Goal: Task Accomplishment & Management: Complete application form

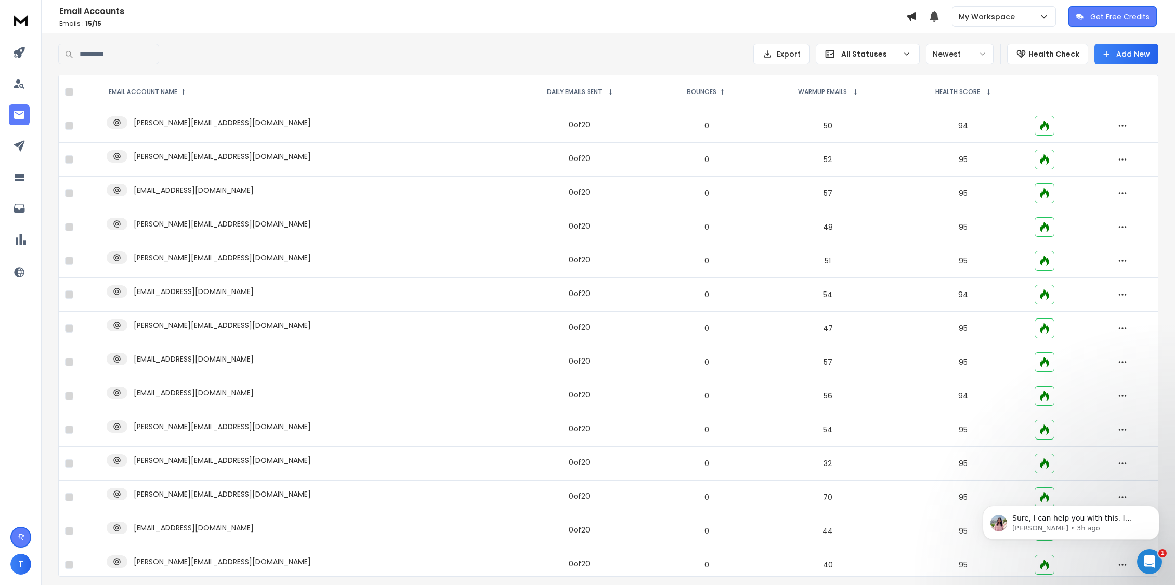
click at [1118, 59] on button "Add New" at bounding box center [1126, 54] width 64 height 21
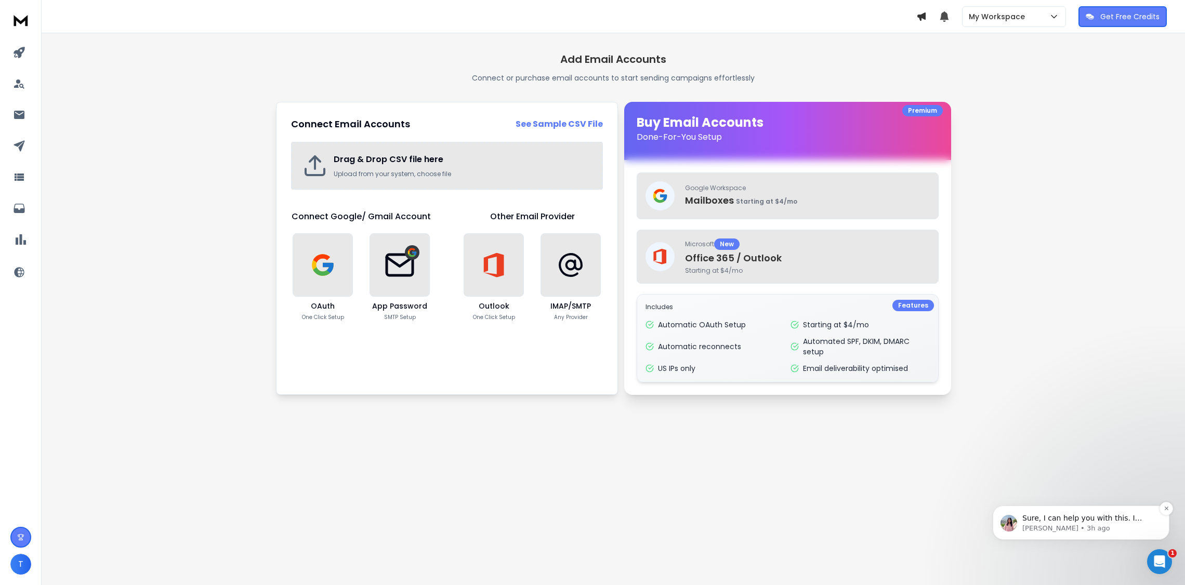
click at [1119, 519] on p "Sure, I can help you with this. I noticed this issue has come up a few times fo…" at bounding box center [1090, 519] width 134 height 10
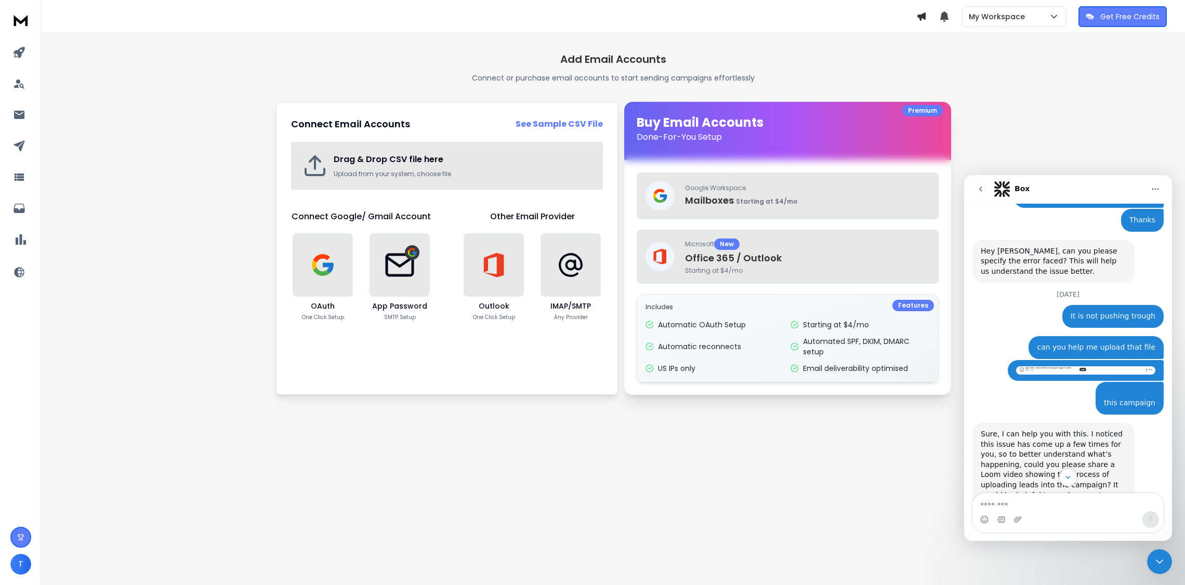
scroll to position [909, 0]
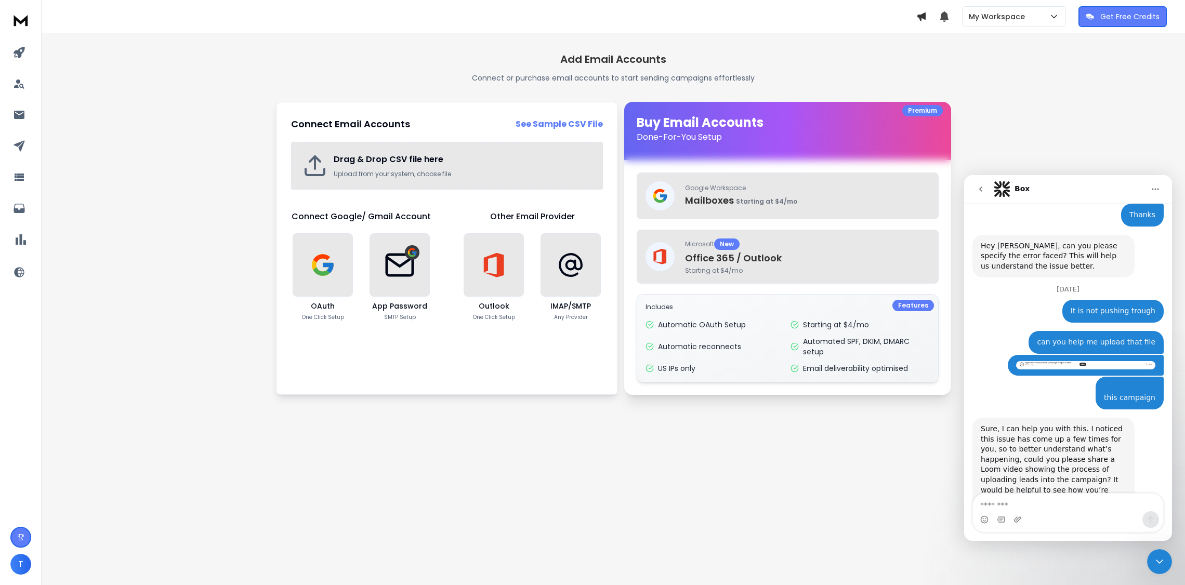
click at [1159, 558] on icon "Close Intercom Messenger" at bounding box center [1160, 562] width 12 height 12
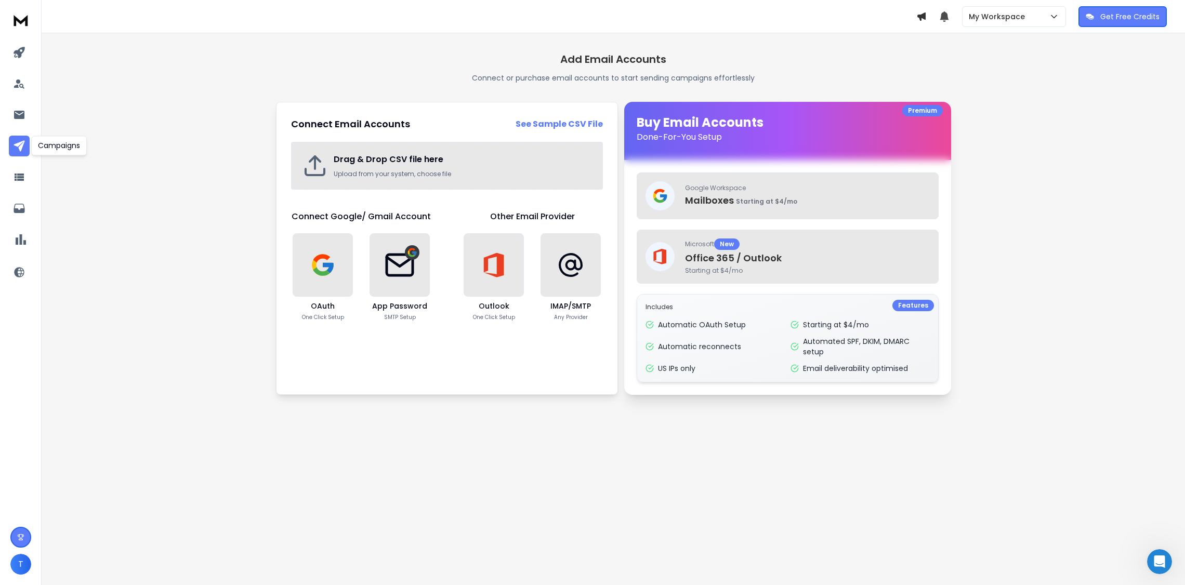
click at [16, 145] on icon at bounding box center [19, 145] width 11 height 11
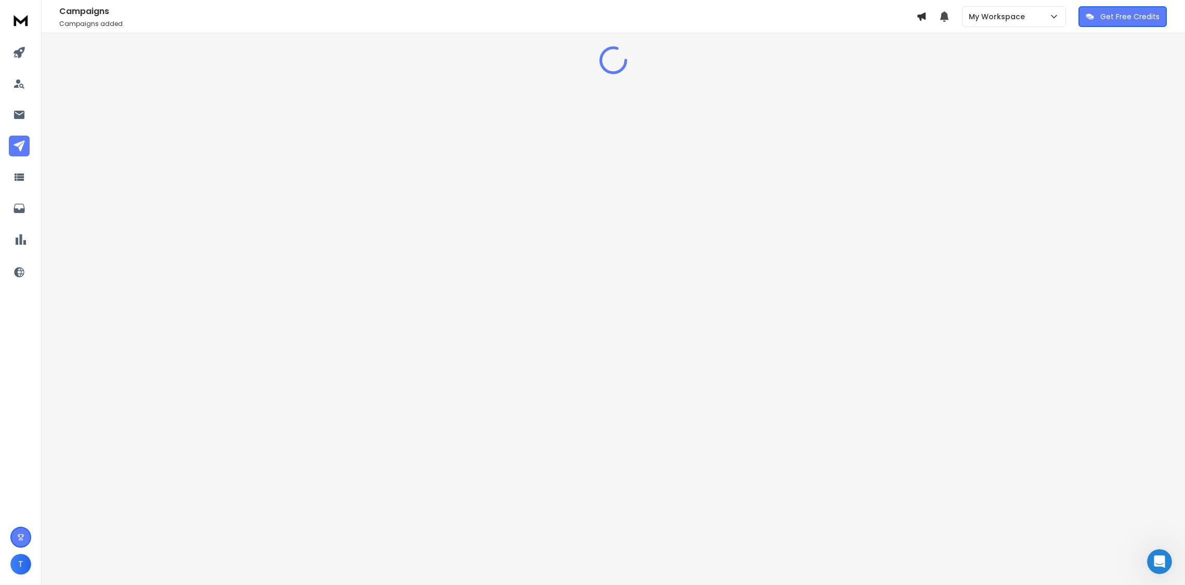
click at [1152, 571] on div "Open Intercom Messenger" at bounding box center [1160, 562] width 34 height 34
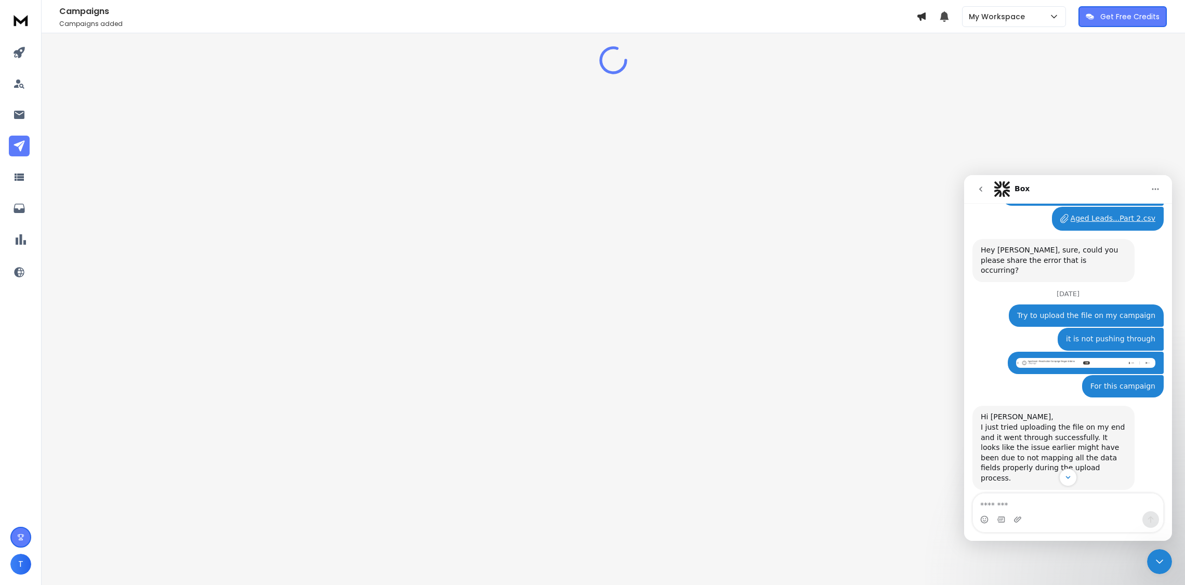
scroll to position [570, 0]
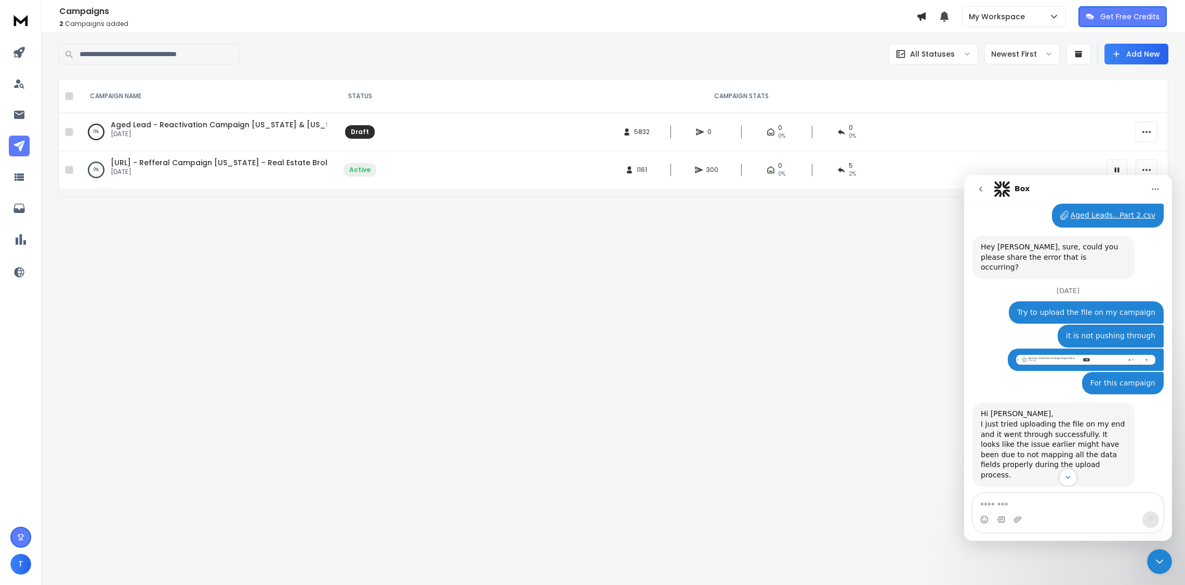
drag, startPoint x: 1024, startPoint y: 513, endPoint x: 1027, endPoint y: 505, distance: 8.4
click at [1024, 513] on div "Intercom messenger" at bounding box center [1019, 520] width 11 height 17
click at [1027, 504] on textarea "Message…" at bounding box center [1068, 503] width 190 height 18
paste textarea "*"
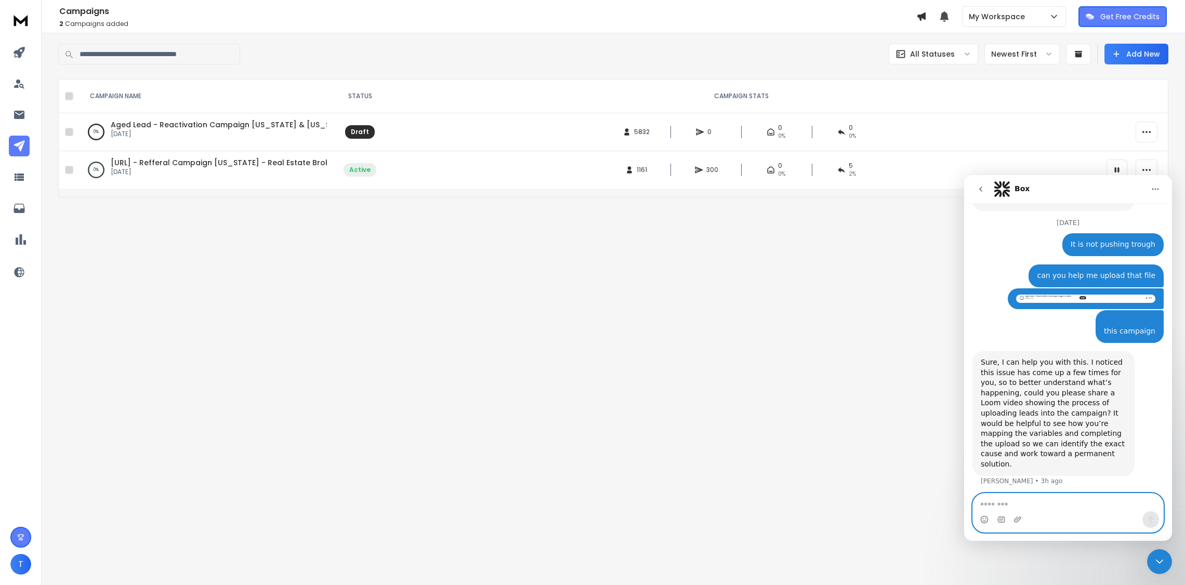
scroll to position [990, 0]
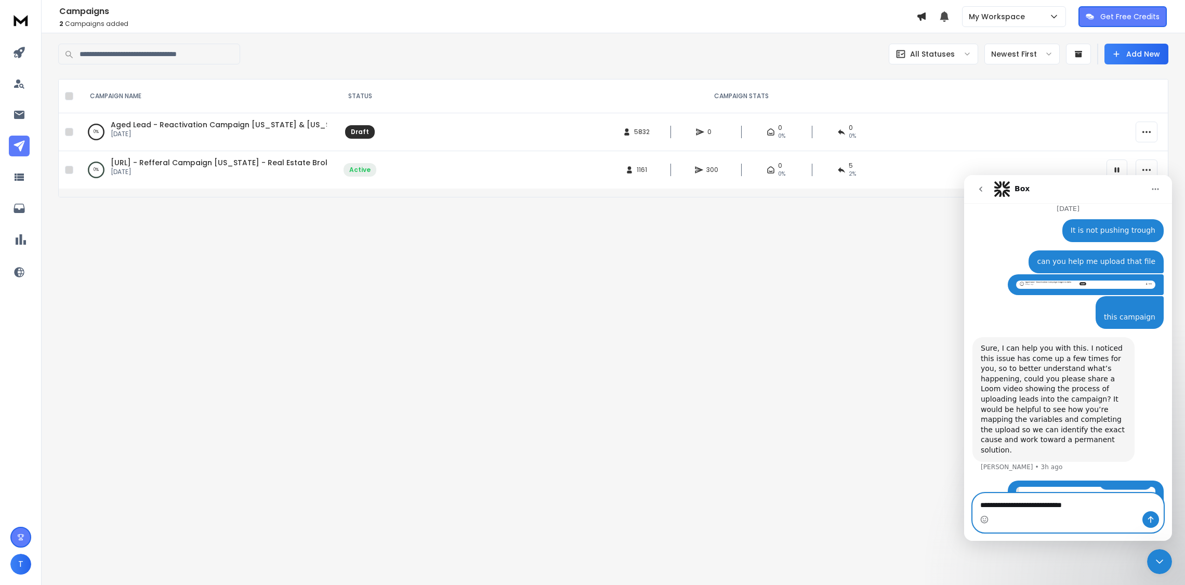
type textarea "**********"
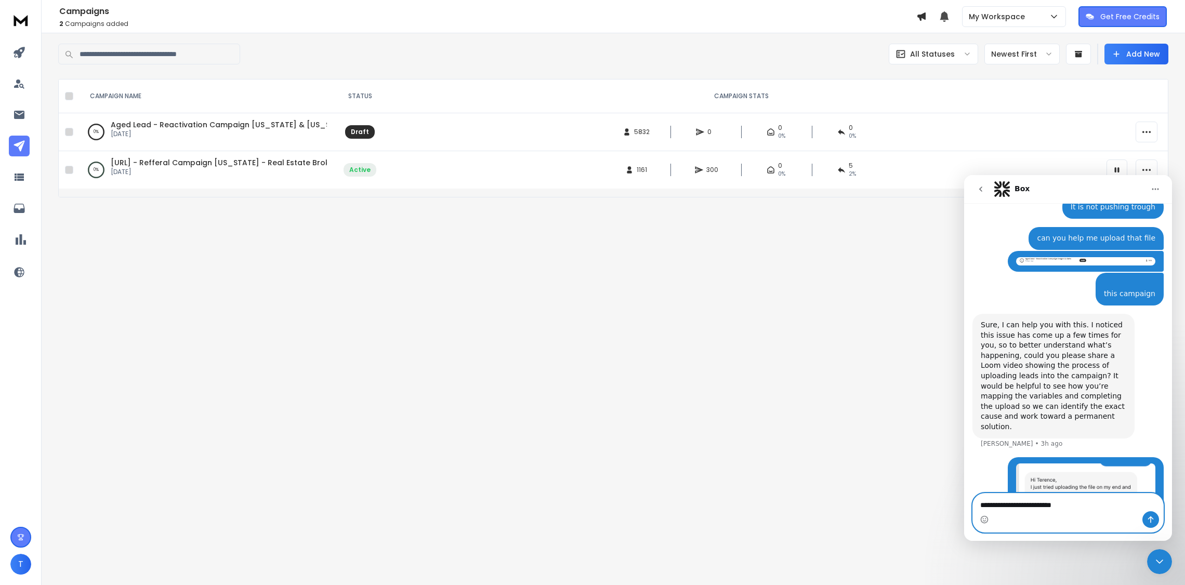
type textarea "**********"
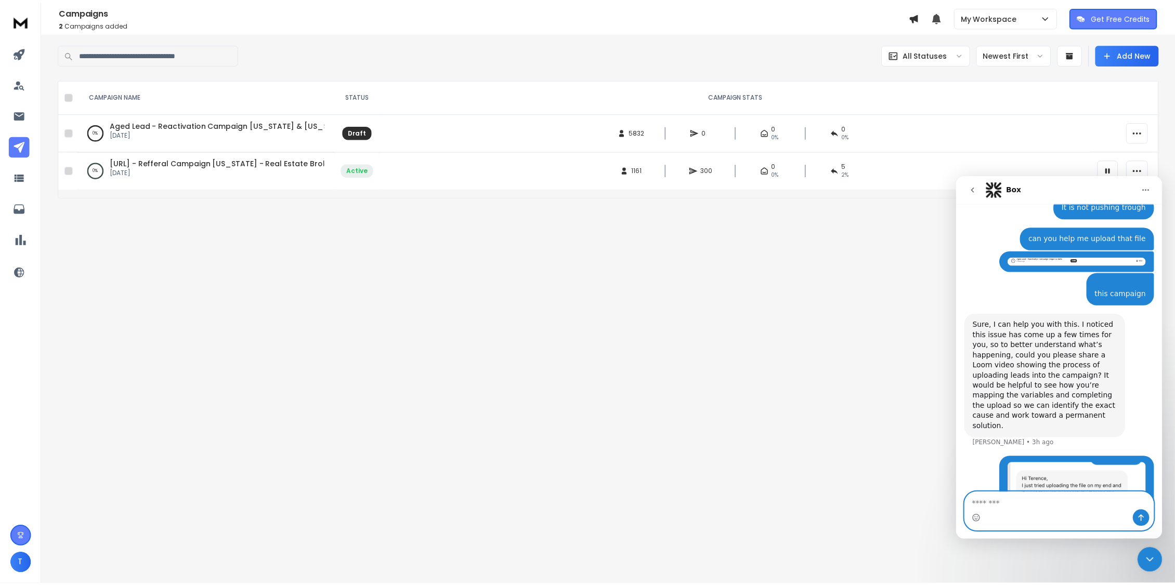
scroll to position [1038, 0]
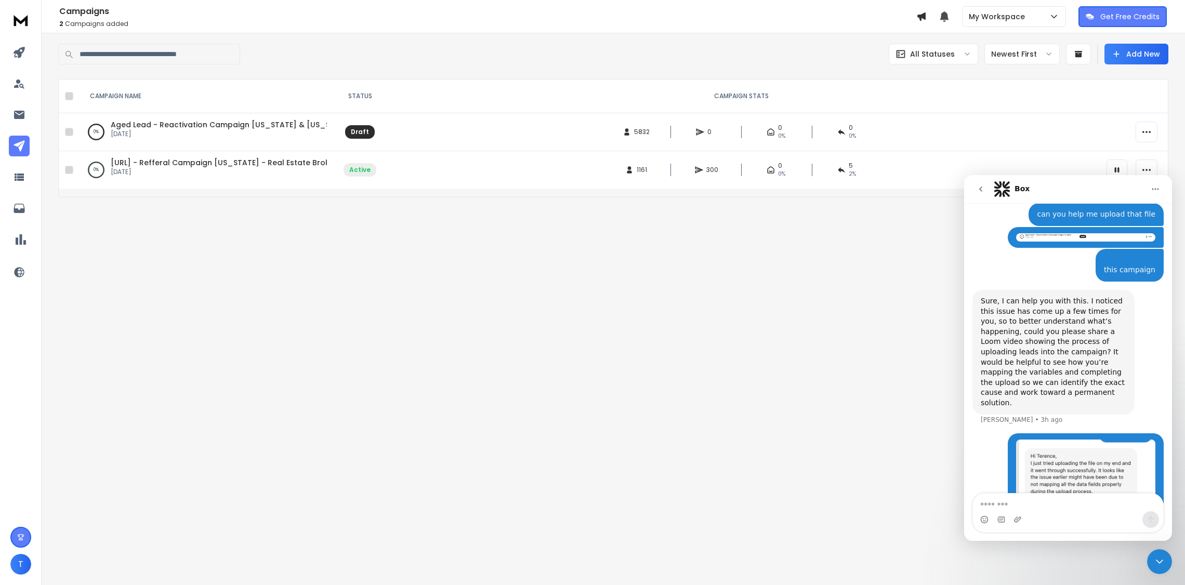
click at [1151, 560] on div "Close Intercom Messenger" at bounding box center [1159, 562] width 25 height 25
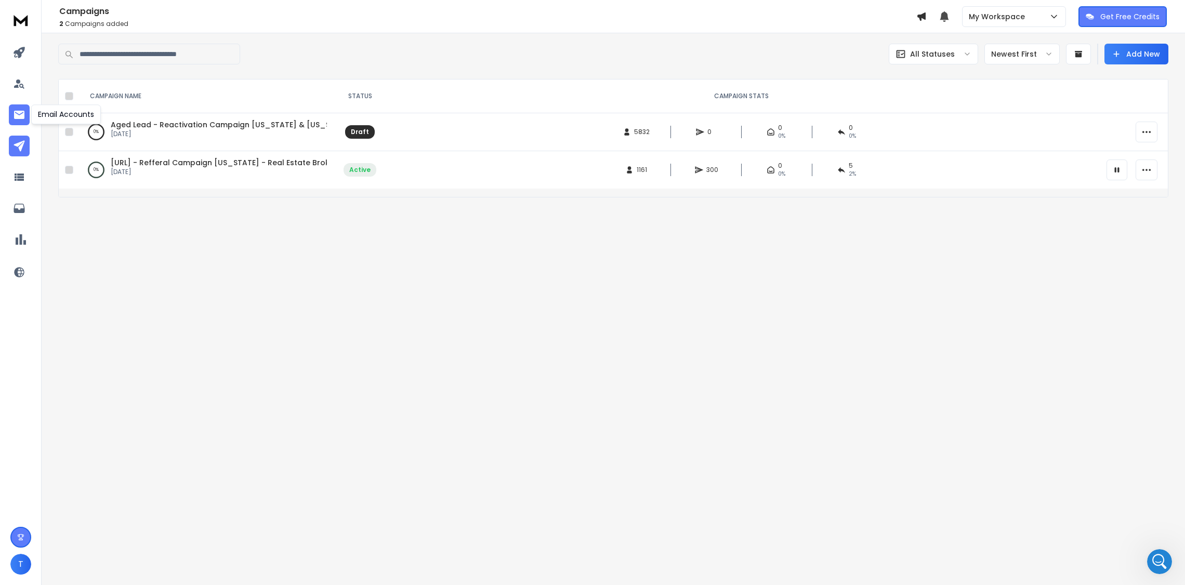
click at [15, 116] on icon at bounding box center [19, 115] width 10 height 8
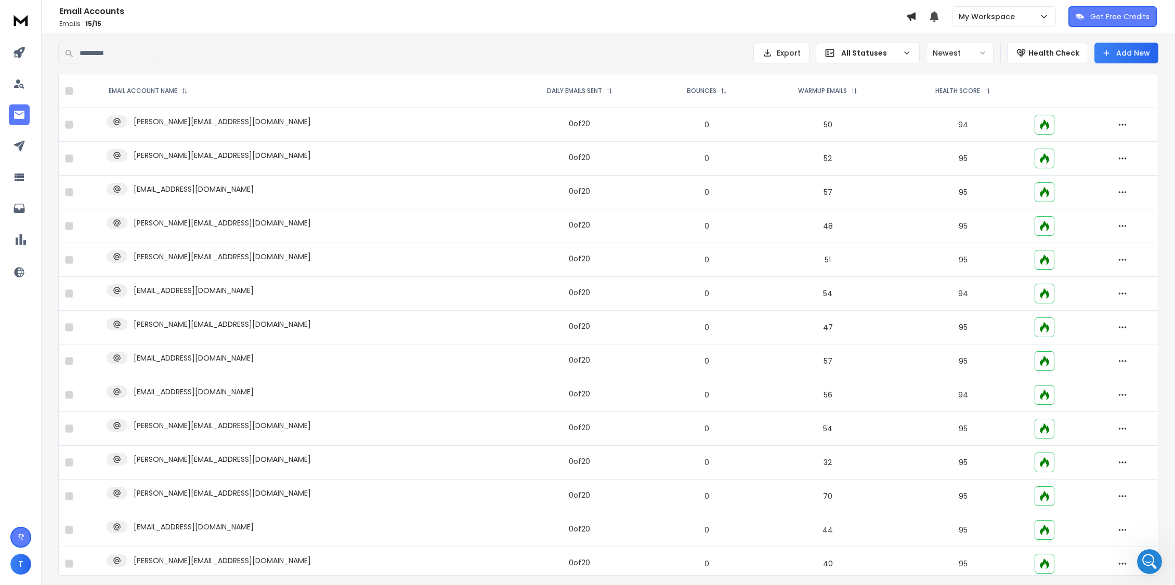
scroll to position [2, 0]
click at [1114, 46] on button "Add New" at bounding box center [1126, 52] width 64 height 21
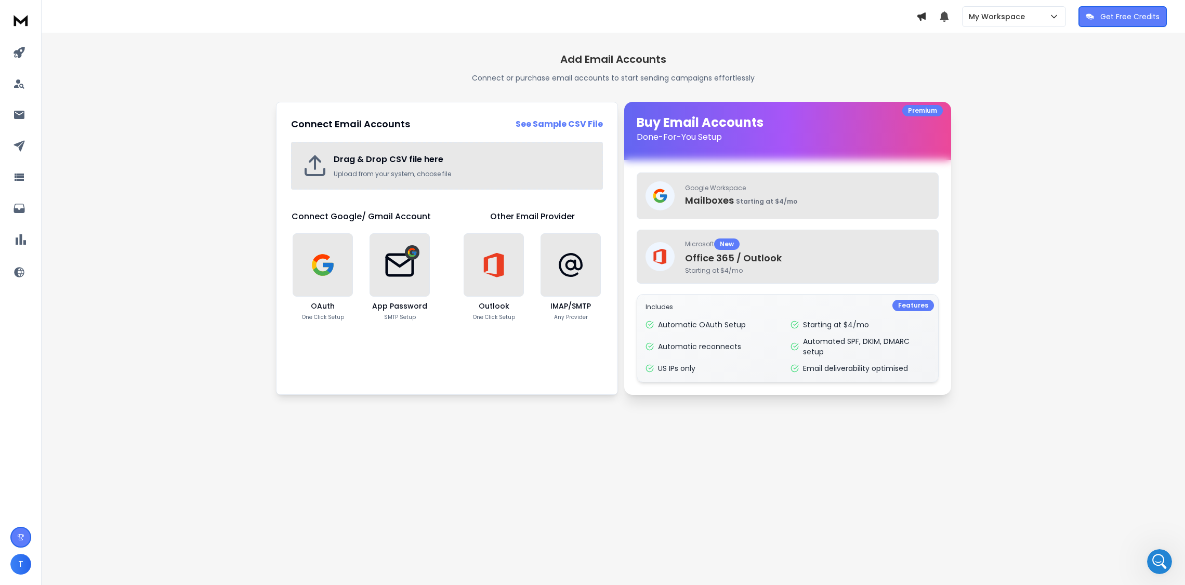
click at [397, 159] on h2 "Drag & Drop CSV file here" at bounding box center [463, 159] width 258 height 12
type input "**********"
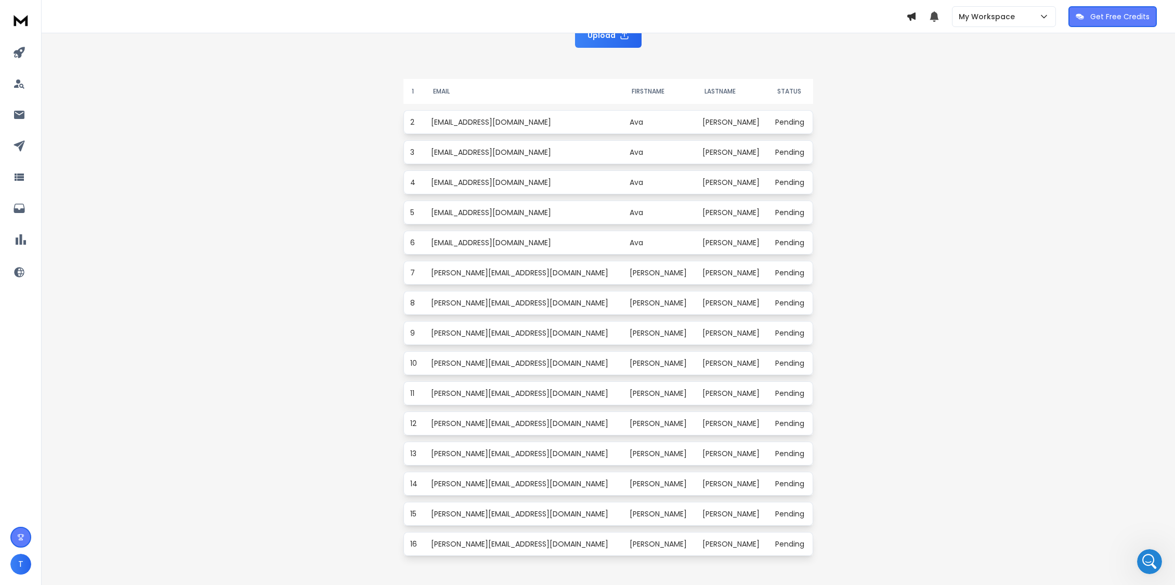
scroll to position [853, 0]
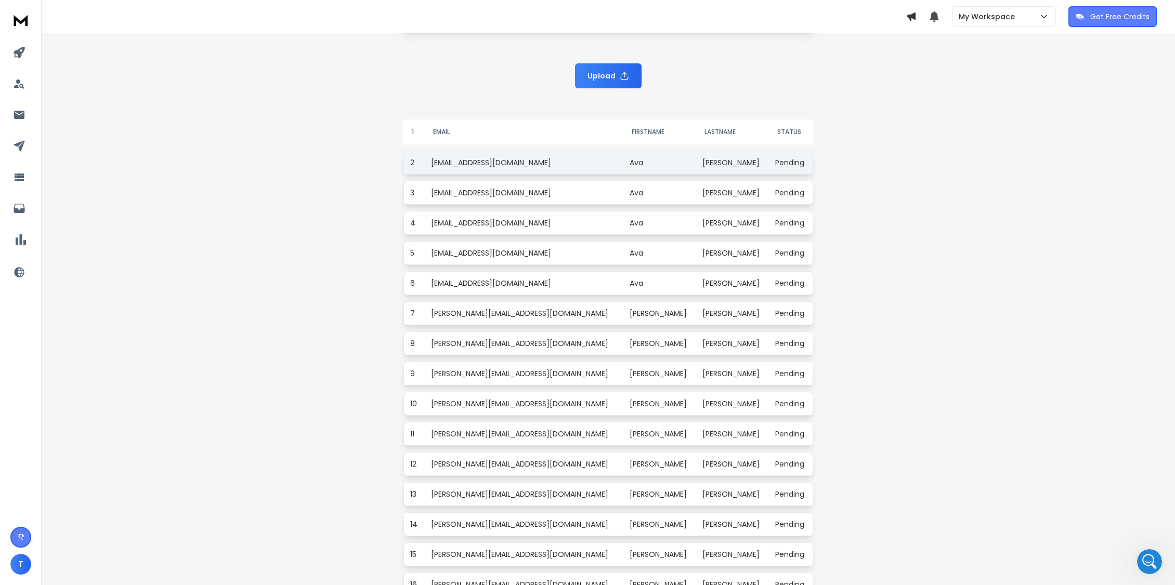
scroll to position [606, 0]
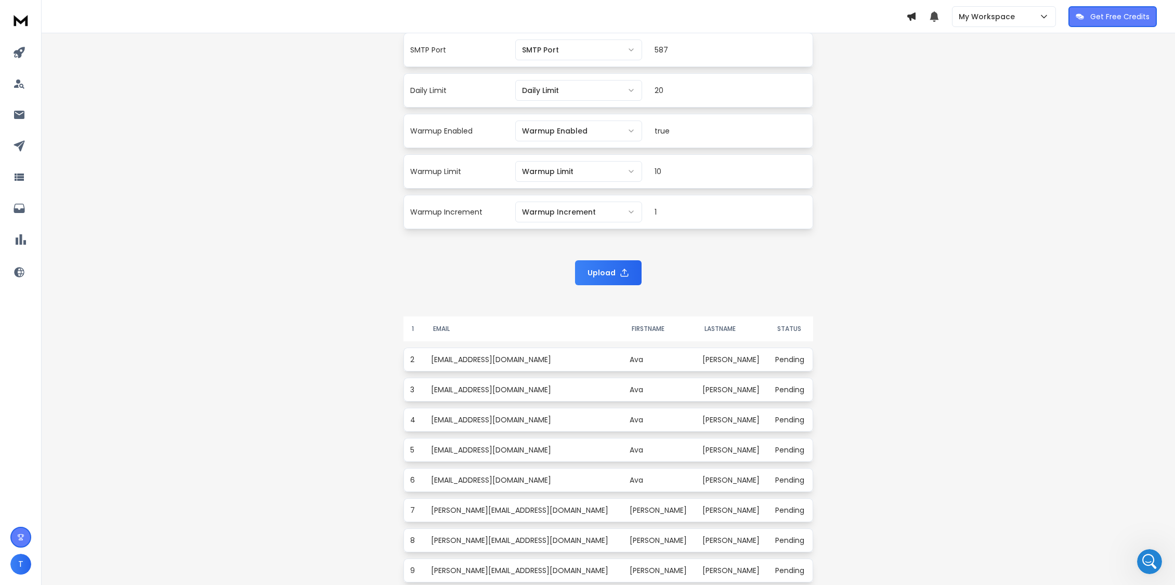
click at [604, 276] on p "Upload" at bounding box center [602, 273] width 28 height 10
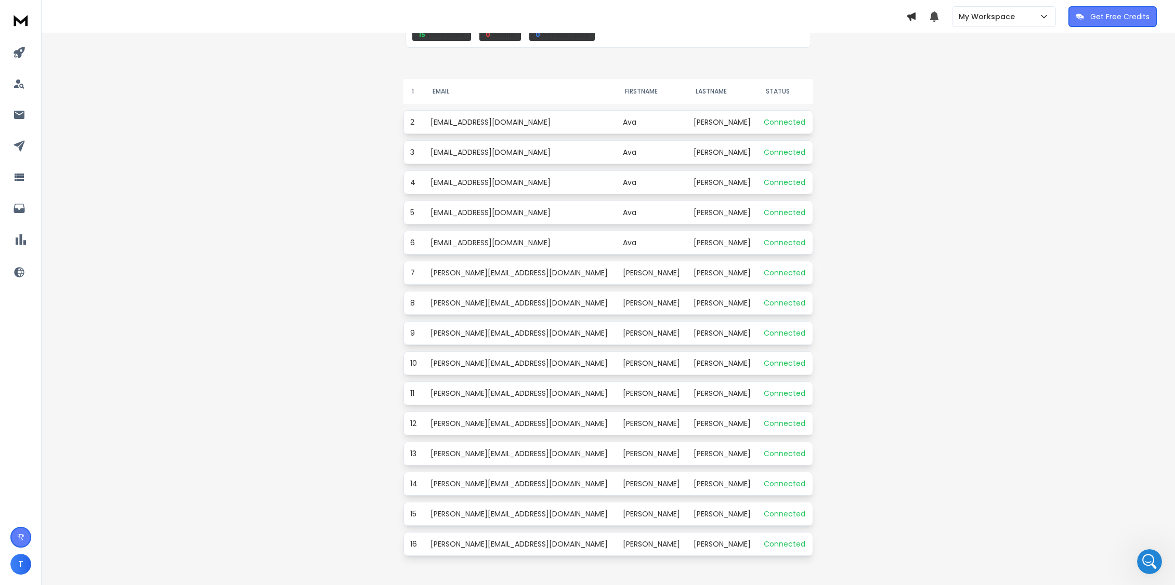
scroll to position [906, 0]
drag, startPoint x: 548, startPoint y: 268, endPoint x: 472, endPoint y: 274, distance: 76.2
click at [472, 274] on td "[PERSON_NAME][EMAIL_ADDRESS][DOMAIN_NAME]" at bounding box center [520, 273] width 192 height 24
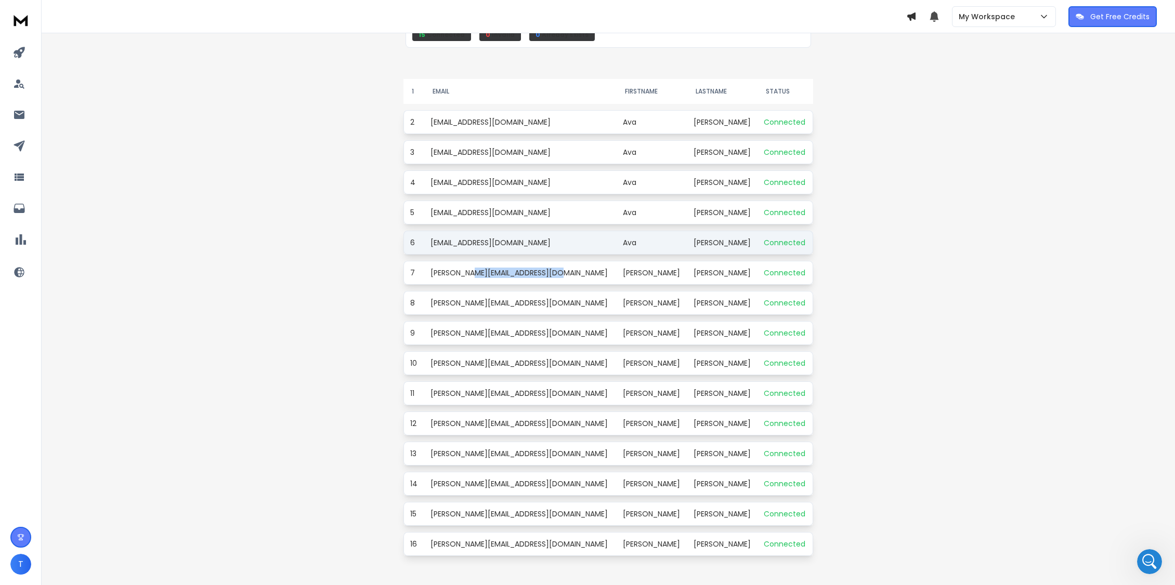
copy td "[DOMAIN_NAME]"
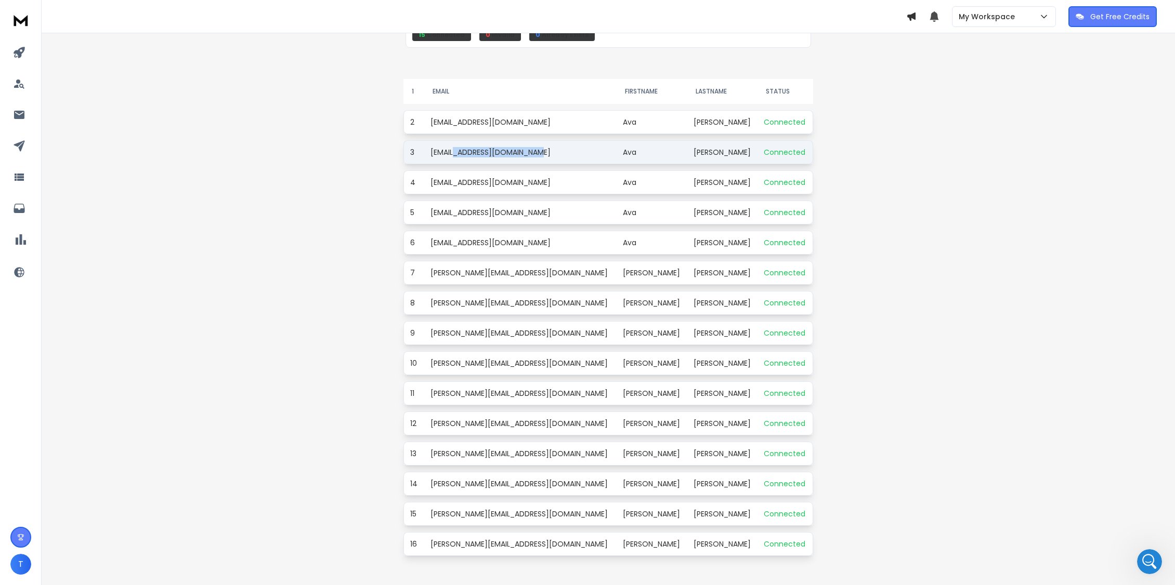
drag, startPoint x: 537, startPoint y: 147, endPoint x: 462, endPoint y: 146, distance: 74.9
click at [462, 146] on td "[EMAIL_ADDRESS][DOMAIN_NAME]" at bounding box center [520, 152] width 192 height 24
copy td "[DOMAIN_NAME]"
click at [739, 439] on table "1 Email [PERSON_NAME] Status 2 [PERSON_NAME][EMAIL_ADDRESS][DOMAIN_NAME] [PERSO…" at bounding box center [608, 318] width 422 height 502
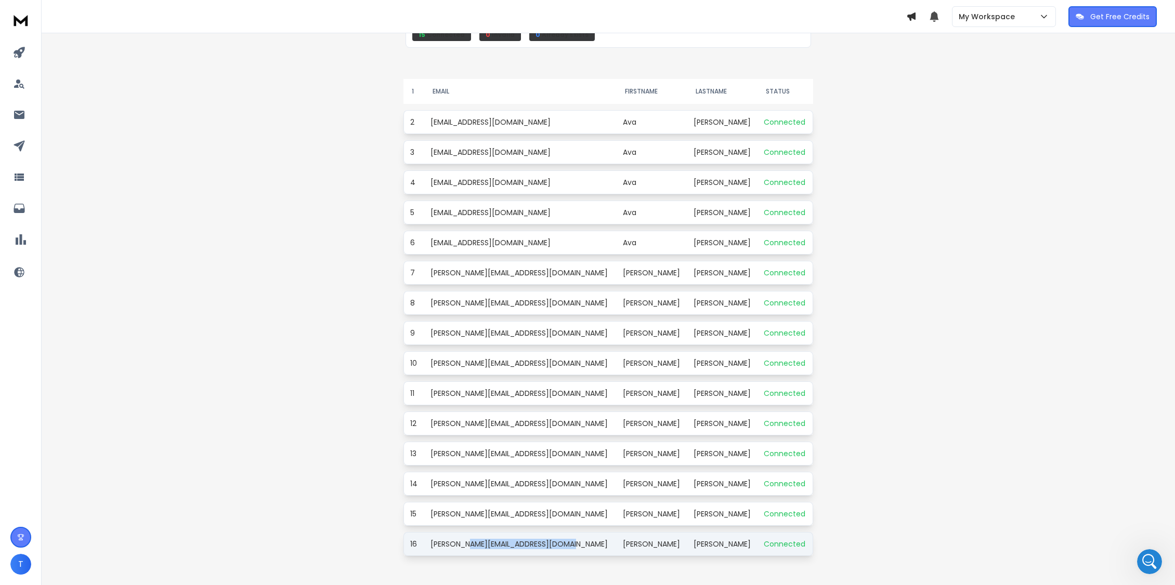
drag, startPoint x: 567, startPoint y: 540, endPoint x: 474, endPoint y: 543, distance: 93.1
click at [474, 543] on td "[PERSON_NAME][EMAIL_ADDRESS][DOMAIN_NAME]" at bounding box center [520, 544] width 192 height 24
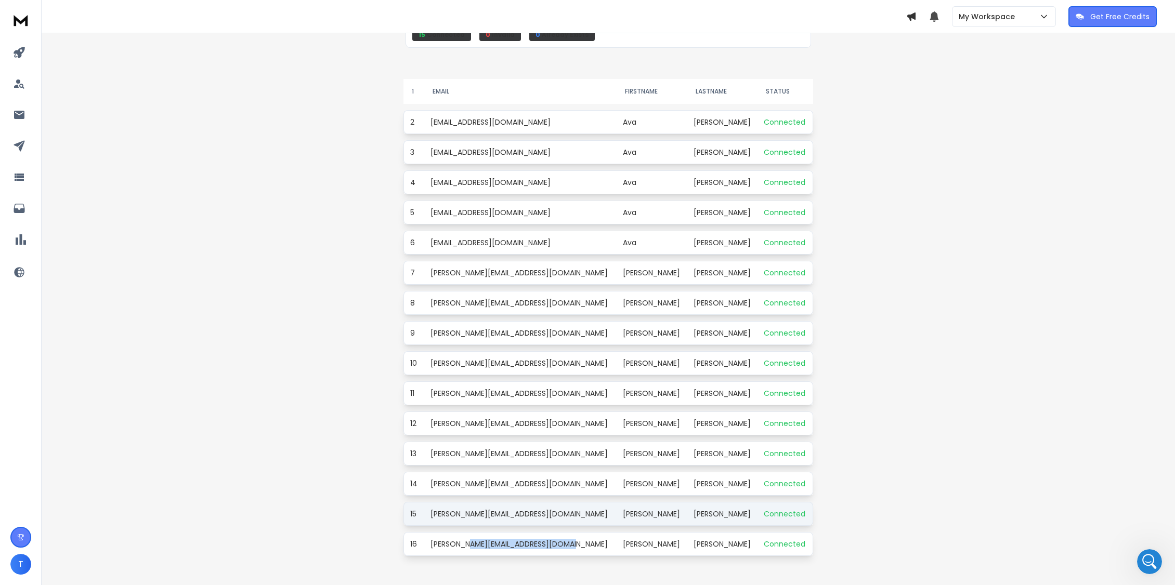
copy td "[DOMAIN_NAME]"
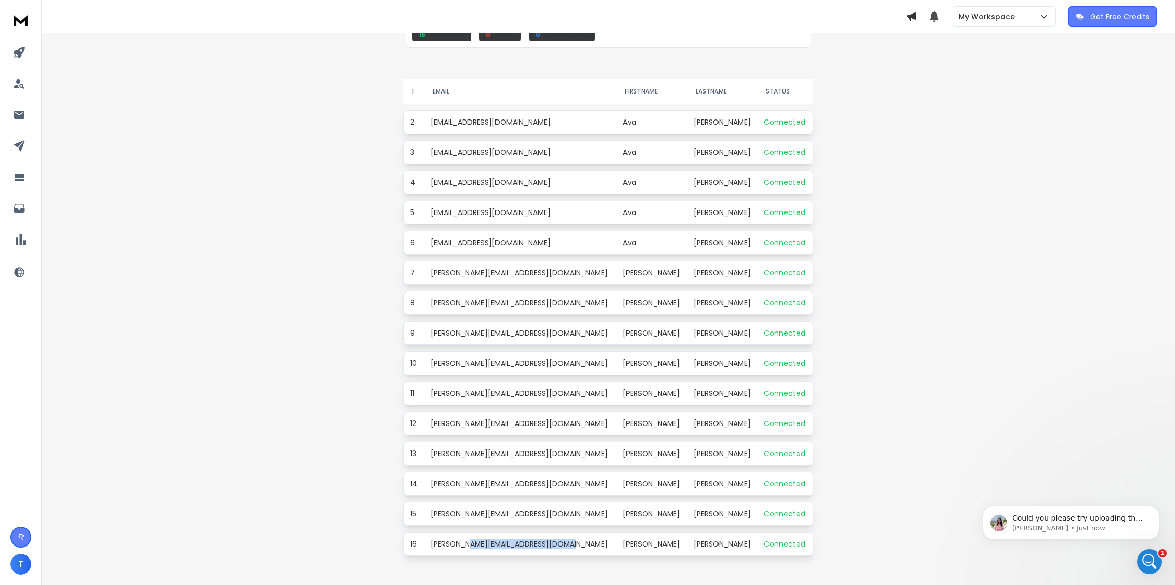
scroll to position [1110, 0]
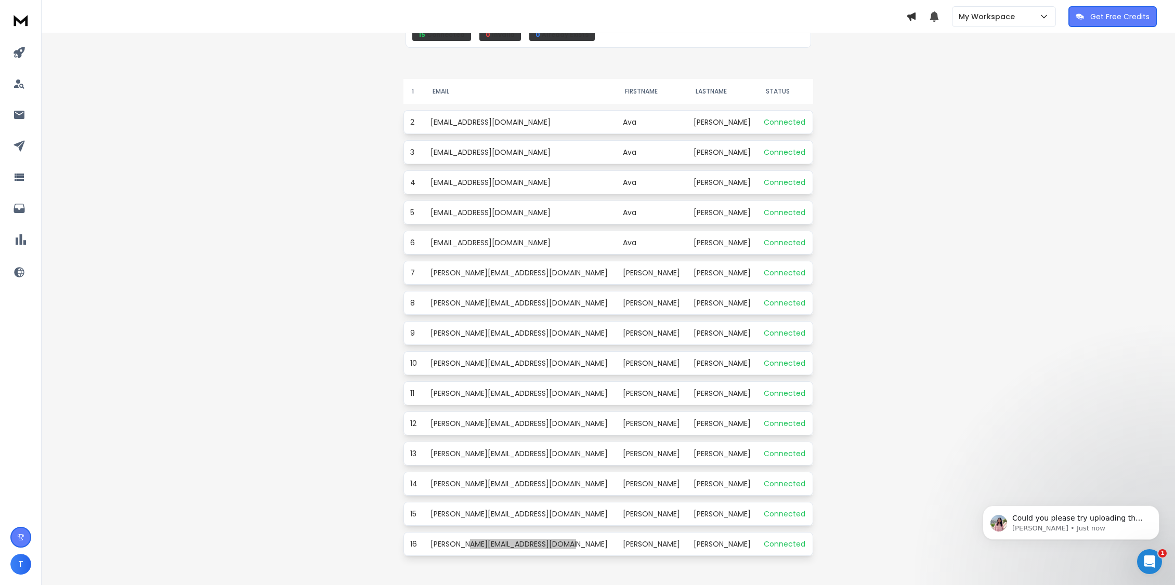
click at [1152, 557] on icon "Open Intercom Messenger" at bounding box center [1149, 562] width 17 height 17
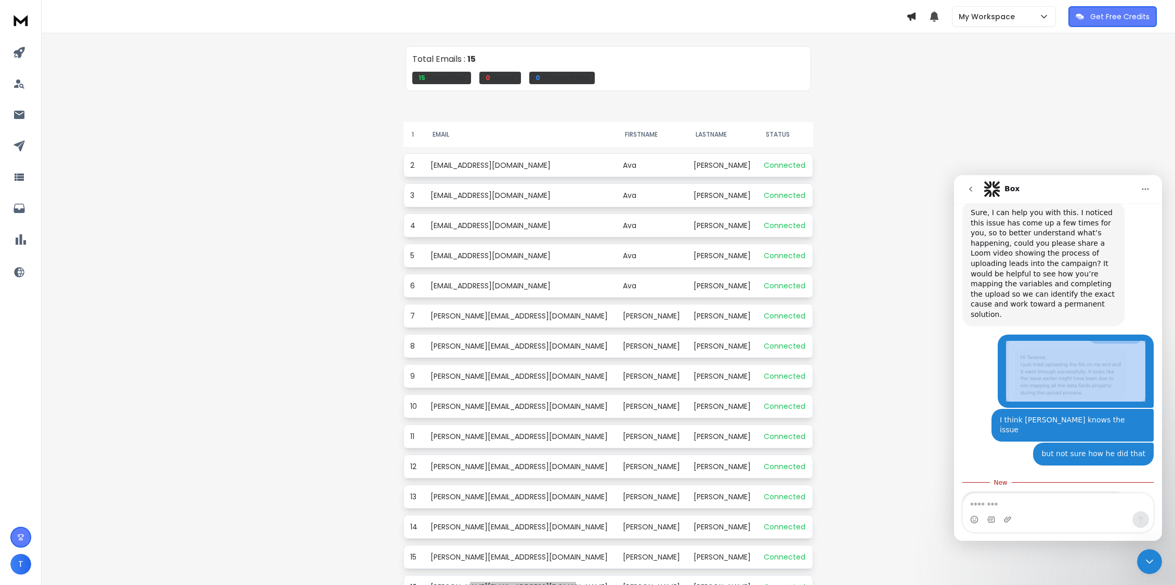
scroll to position [1126, 0]
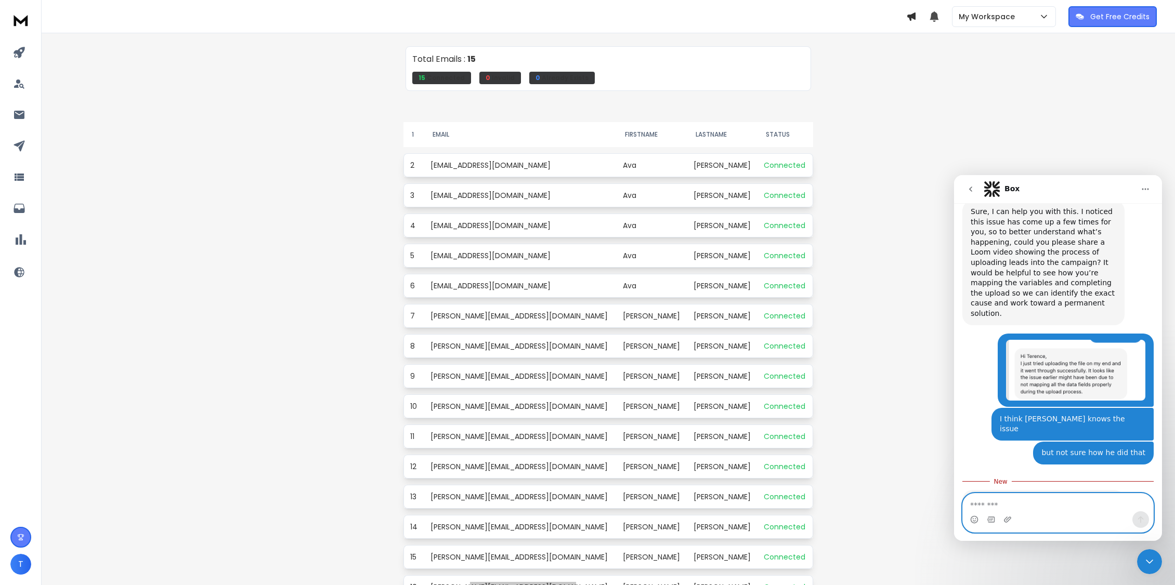
click at [1004, 506] on textarea "Message…" at bounding box center [1058, 503] width 190 height 18
type textarea "*"
drag, startPoint x: 1156, startPoint y: 560, endPoint x: 2145, endPoint y: 1064, distance: 1109.6
click at [1156, 560] on div "Close Intercom Messenger" at bounding box center [1149, 562] width 25 height 25
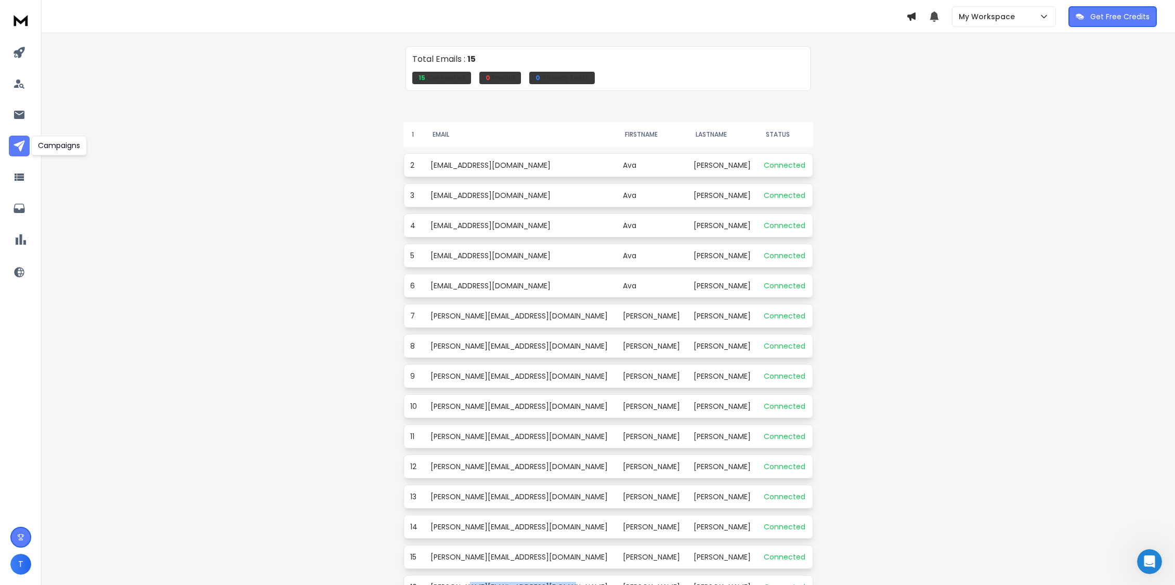
click at [16, 150] on icon at bounding box center [19, 146] width 12 height 12
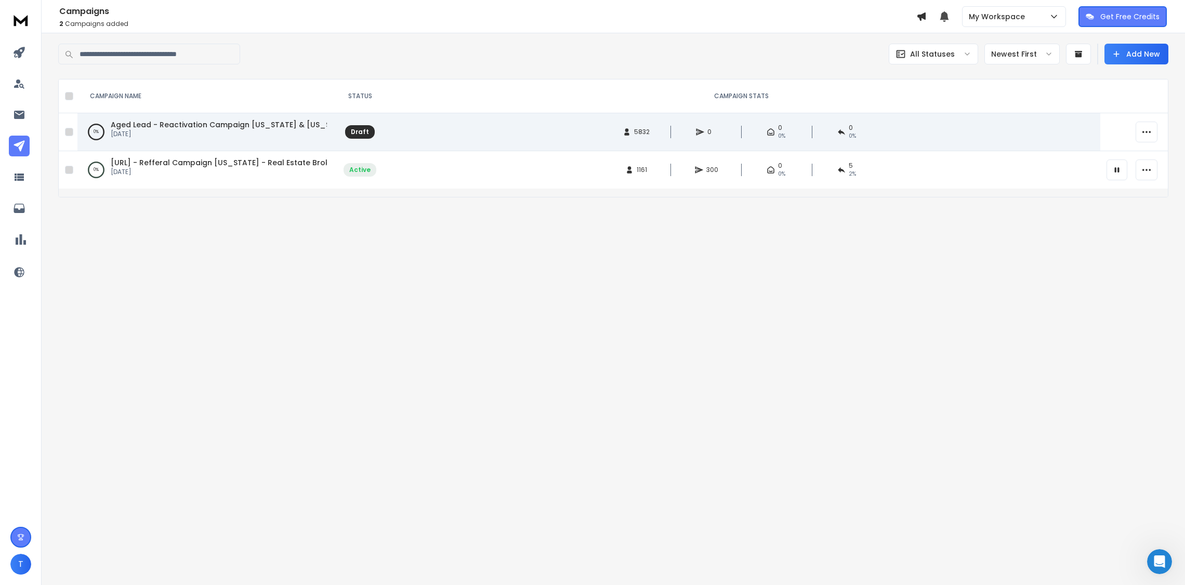
click at [253, 124] on span "Aged Lead - Reactivation Campaign [US_STATE] & [US_STATE]" at bounding box center [231, 125] width 241 height 10
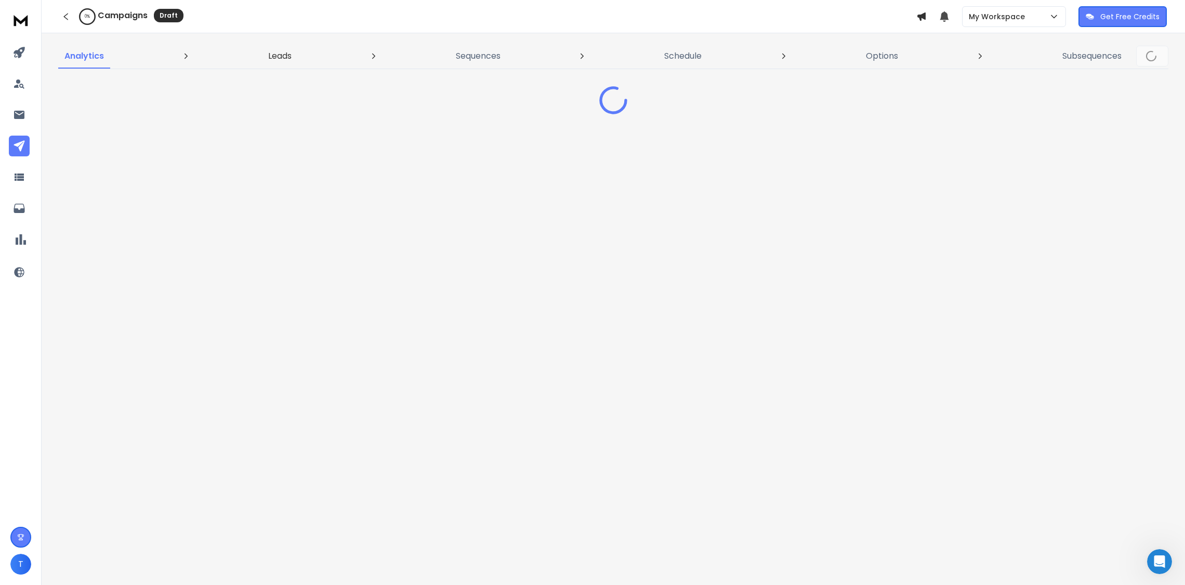
click at [280, 53] on p "Leads" at bounding box center [279, 56] width 23 height 12
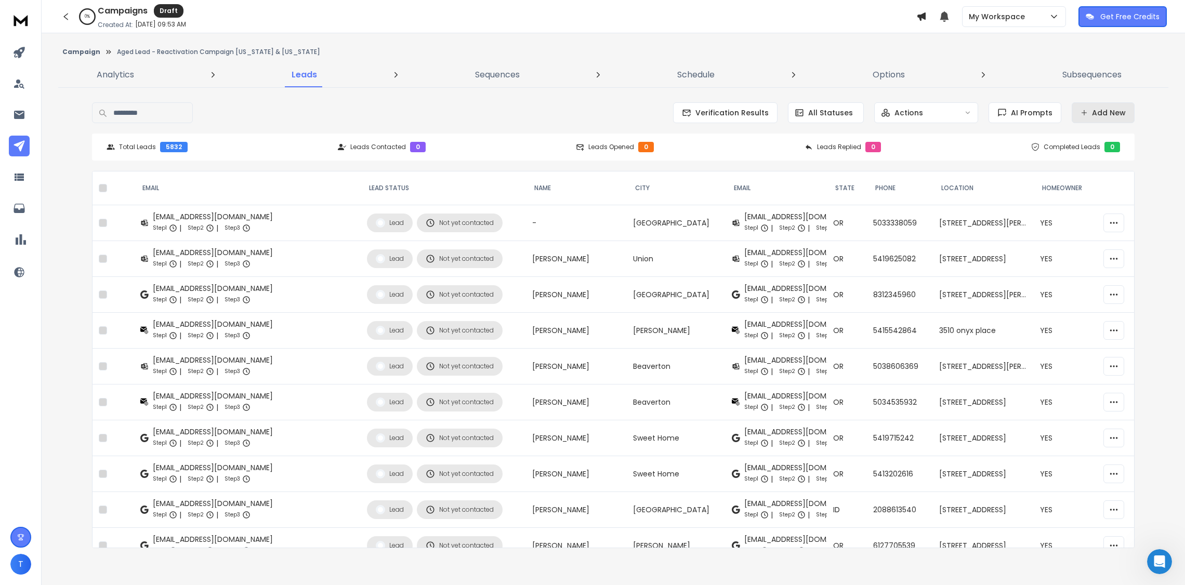
click at [1105, 117] on button "Add New" at bounding box center [1103, 112] width 63 height 21
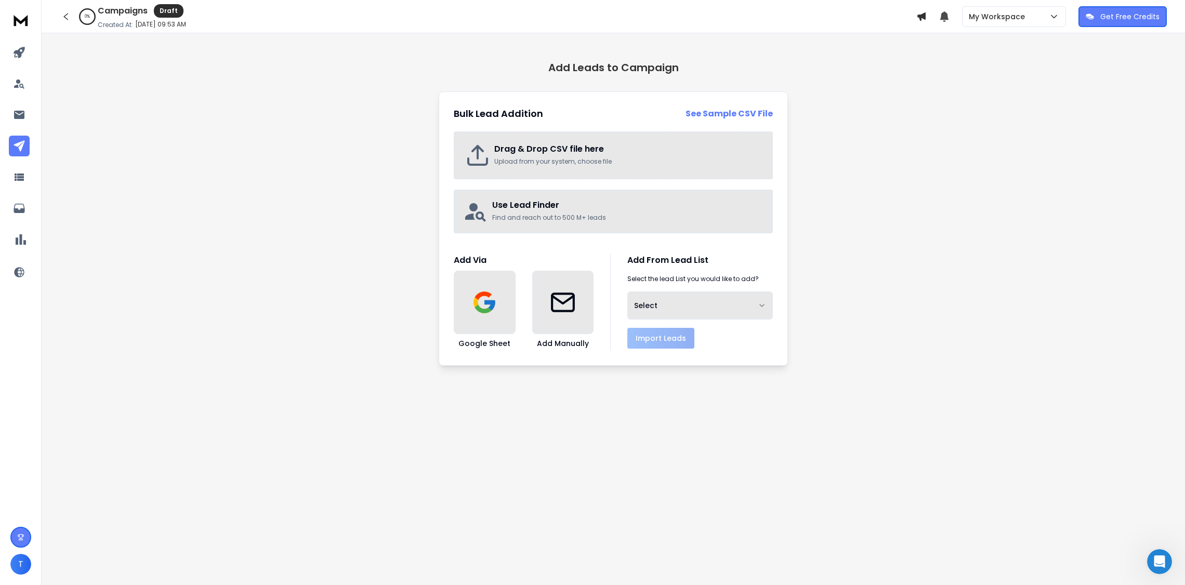
click at [582, 145] on h2 "Drag & Drop CSV file here" at bounding box center [627, 149] width 267 height 12
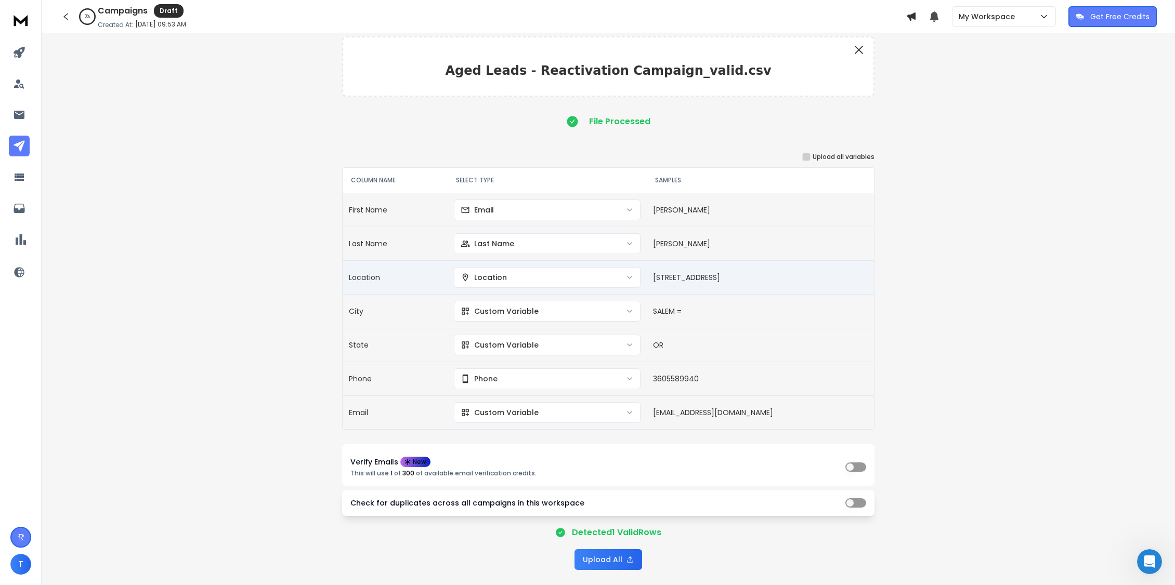
scroll to position [32, 0]
click at [807, 154] on button "Upload all variables" at bounding box center [806, 155] width 8 height 8
click at [806, 154] on button "Upload all variables" at bounding box center [806, 155] width 8 height 8
click at [1156, 561] on icon "Open Intercom Messenger" at bounding box center [1149, 562] width 17 height 17
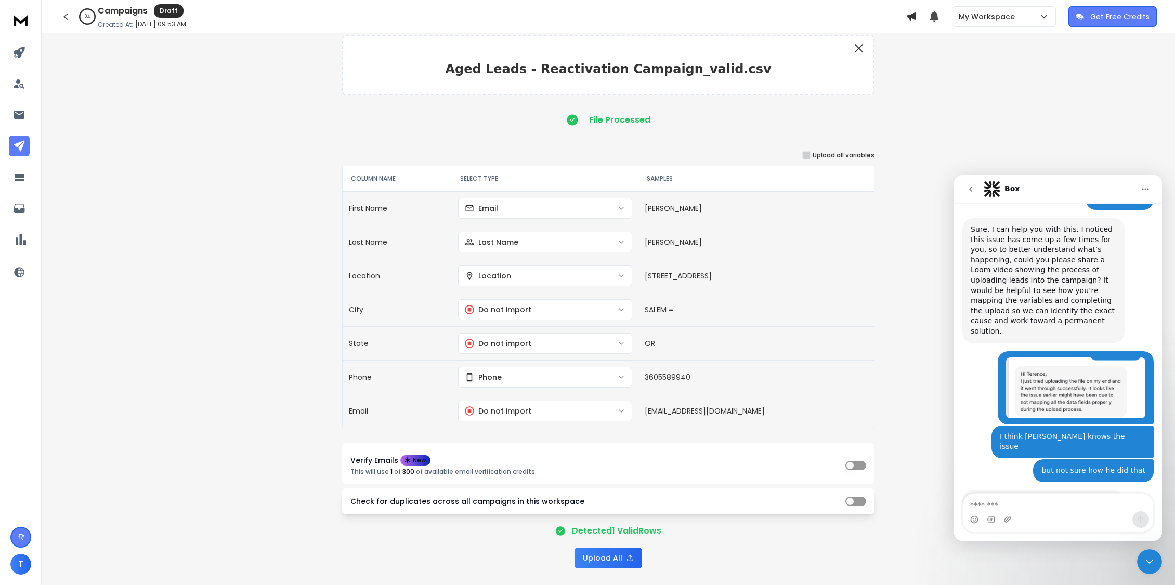
click at [1020, 510] on textarea "Message…" at bounding box center [1058, 503] width 190 height 18
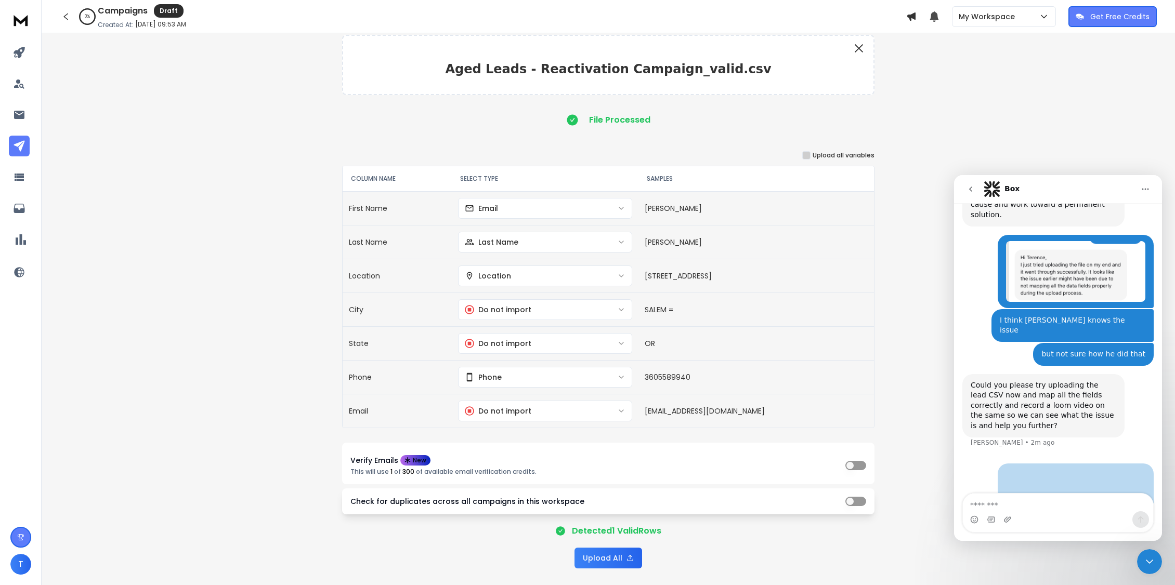
scroll to position [1230, 0]
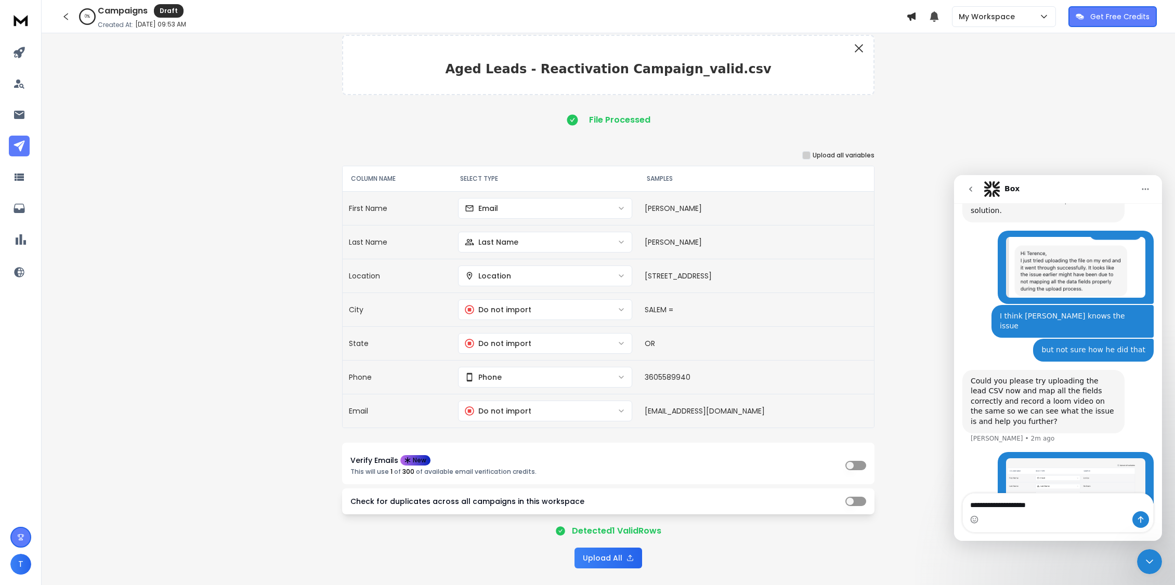
type textarea "**********"
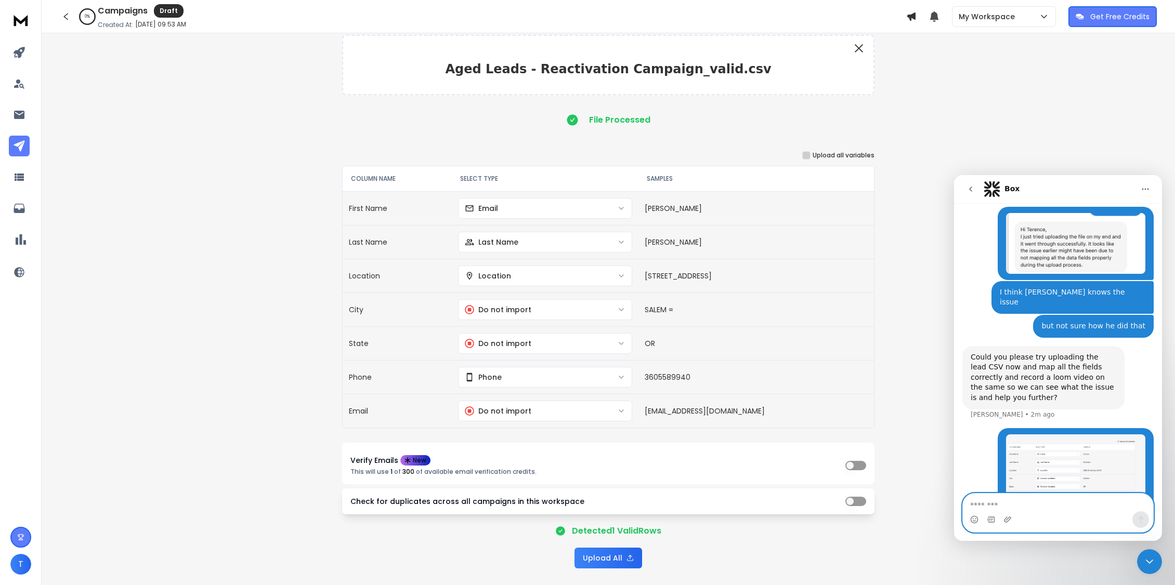
click at [1037, 504] on textarea "Message…" at bounding box center [1058, 503] width 190 height 18
type textarea "*********"
click at [1007, 517] on icon "Upload attachment" at bounding box center [1007, 520] width 7 height 6
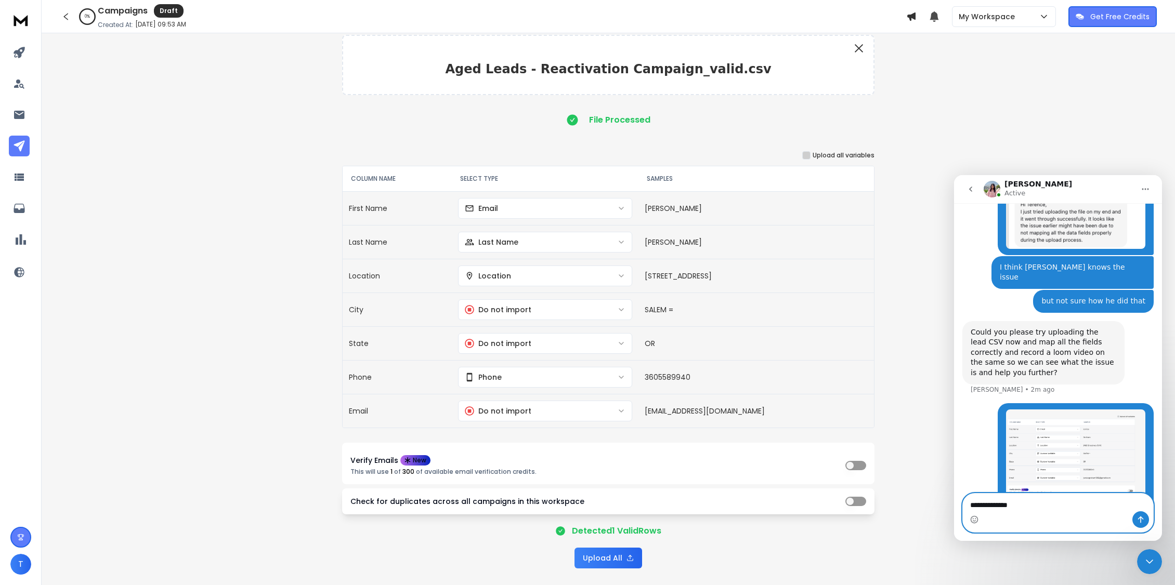
type textarea "**********"
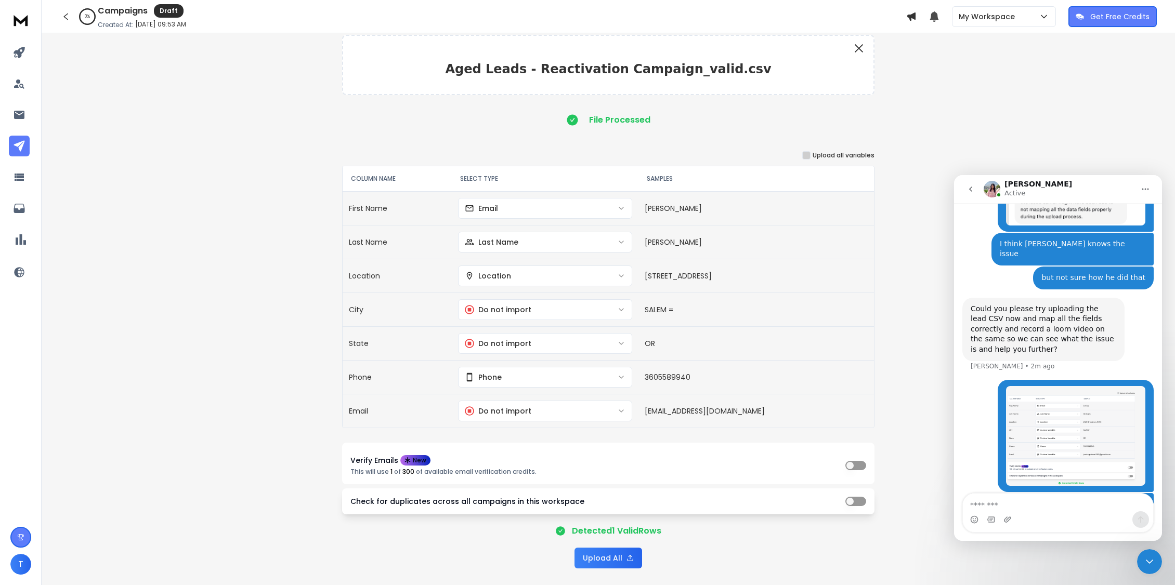
click at [1154, 563] on icon "Close Intercom Messenger" at bounding box center [1149, 562] width 12 height 12
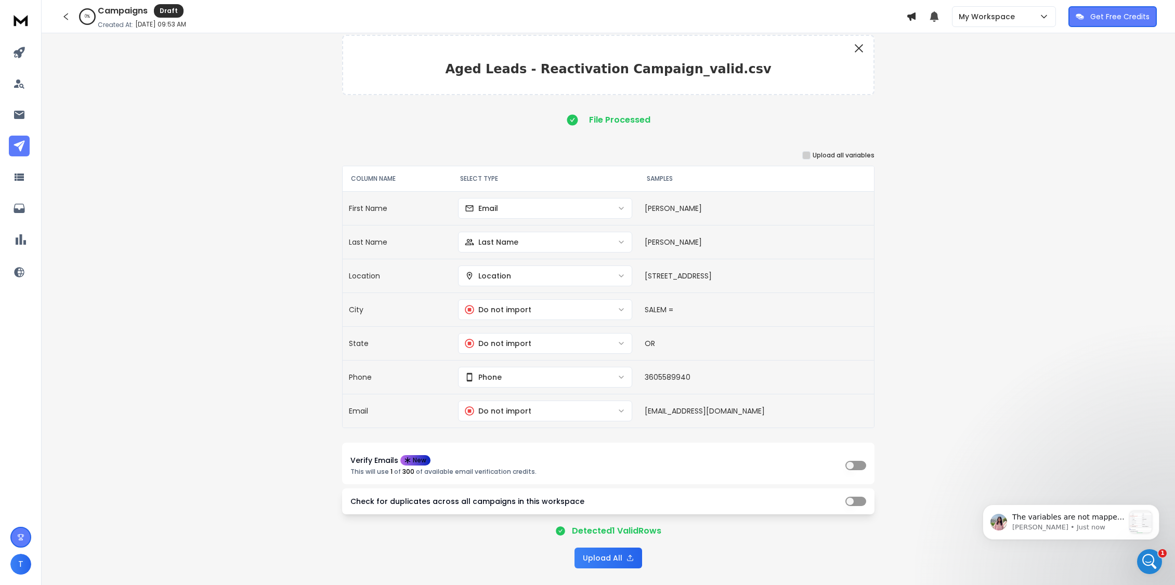
scroll to position [1469, 0]
click at [1156, 568] on div "Open Intercom Messenger" at bounding box center [1149, 562] width 34 height 34
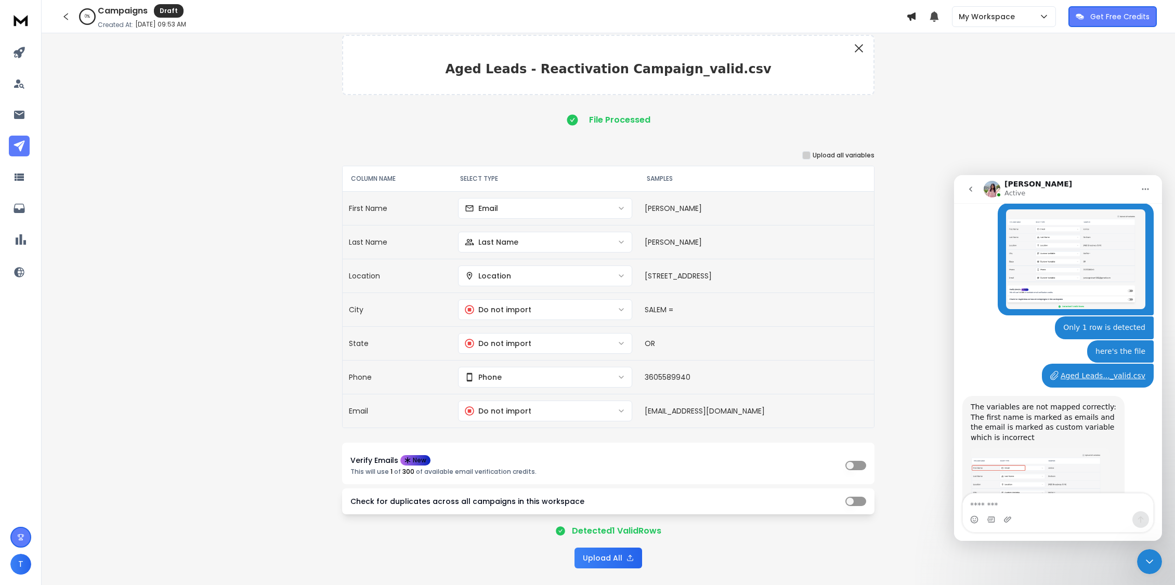
click at [1043, 449] on img "Lakshita says…" at bounding box center [1040, 498] width 139 height 99
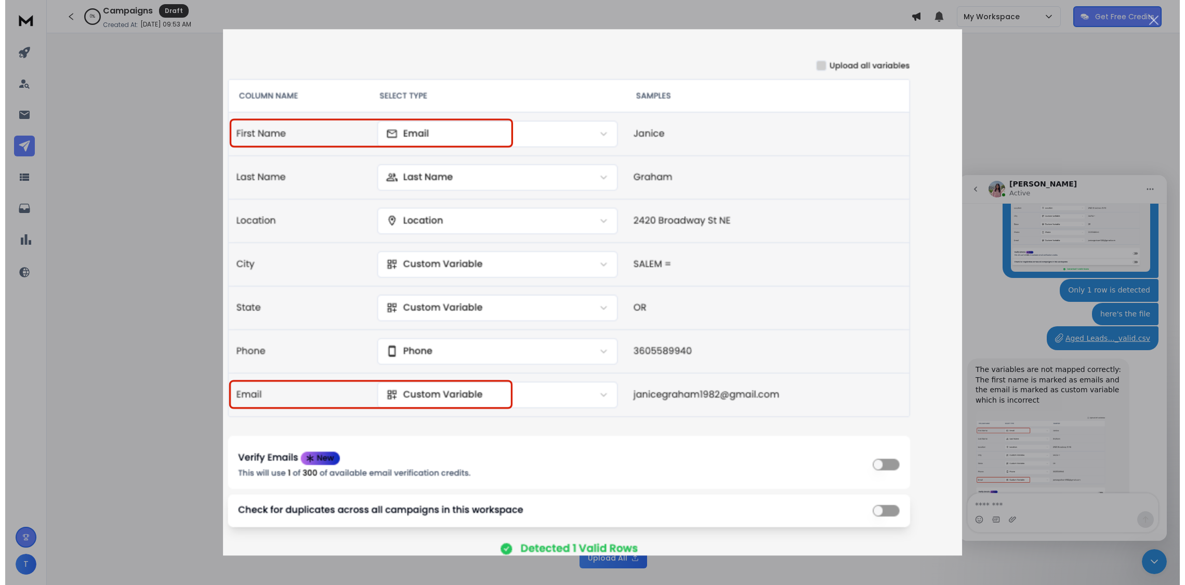
scroll to position [1509, 0]
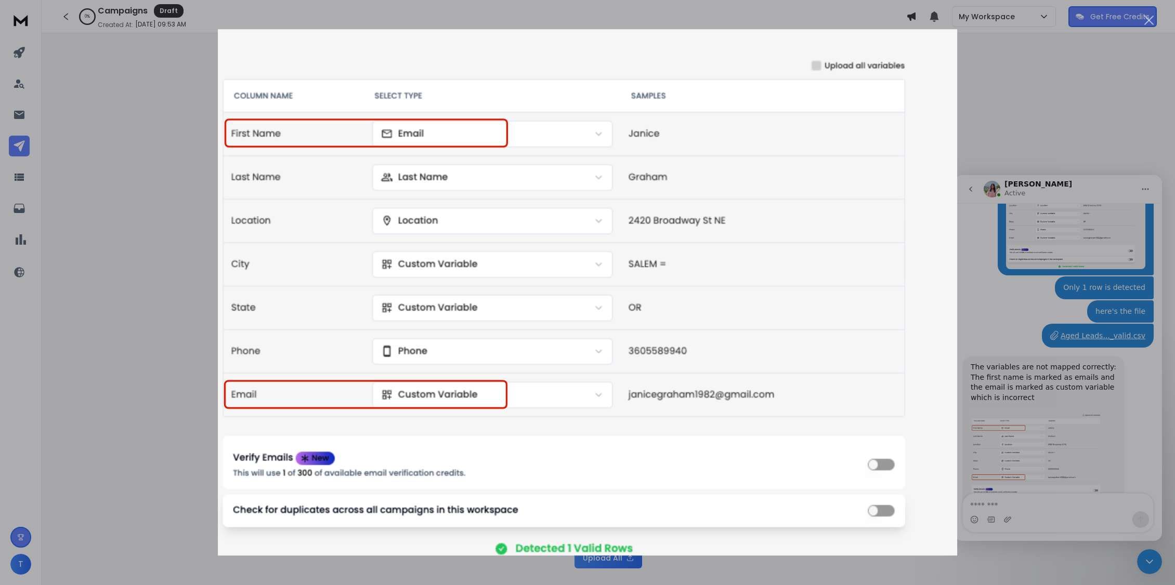
click at [1083, 421] on div "Intercom messenger" at bounding box center [587, 292] width 1175 height 585
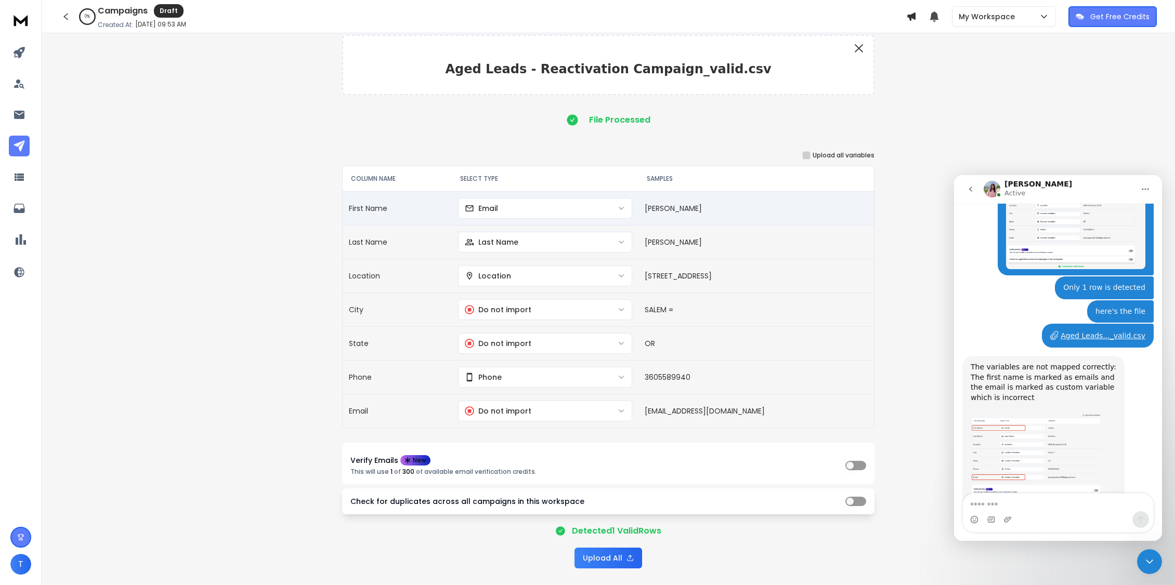
click at [528, 204] on button "Email" at bounding box center [545, 208] width 174 height 21
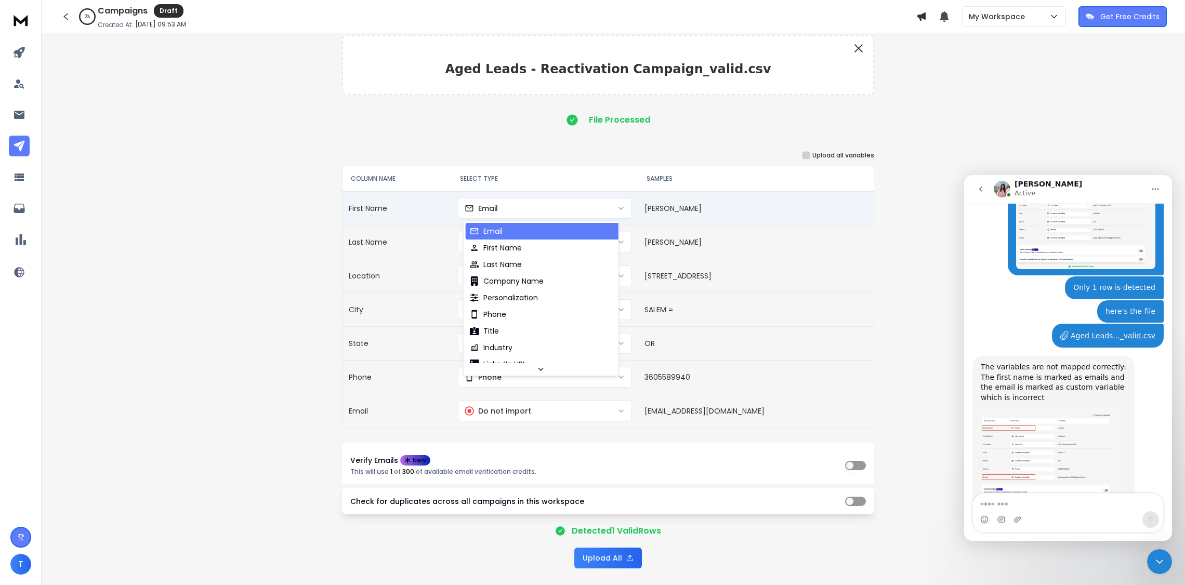
scroll to position [0, 2]
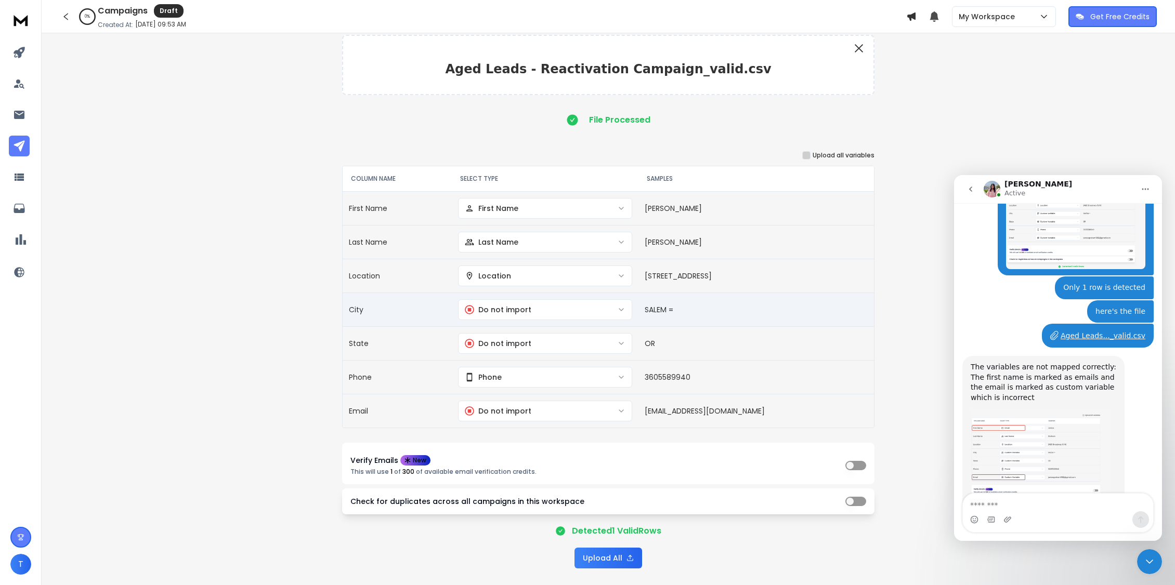
click at [562, 312] on button "Do not import" at bounding box center [545, 309] width 174 height 21
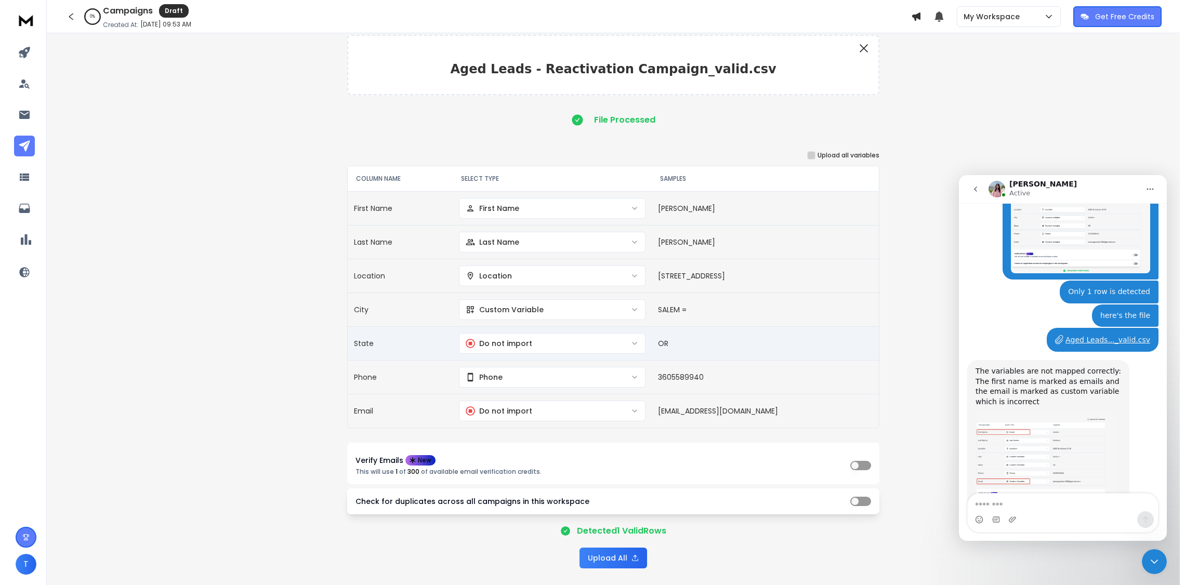
scroll to position [1503, 0]
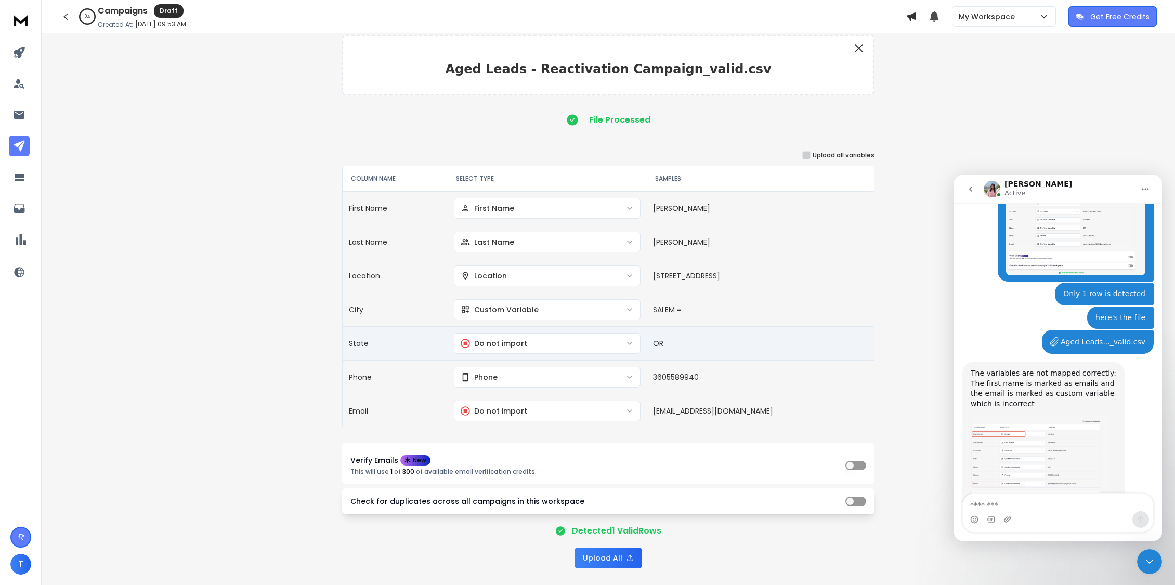
click at [524, 344] on div "Do not import" at bounding box center [494, 343] width 67 height 10
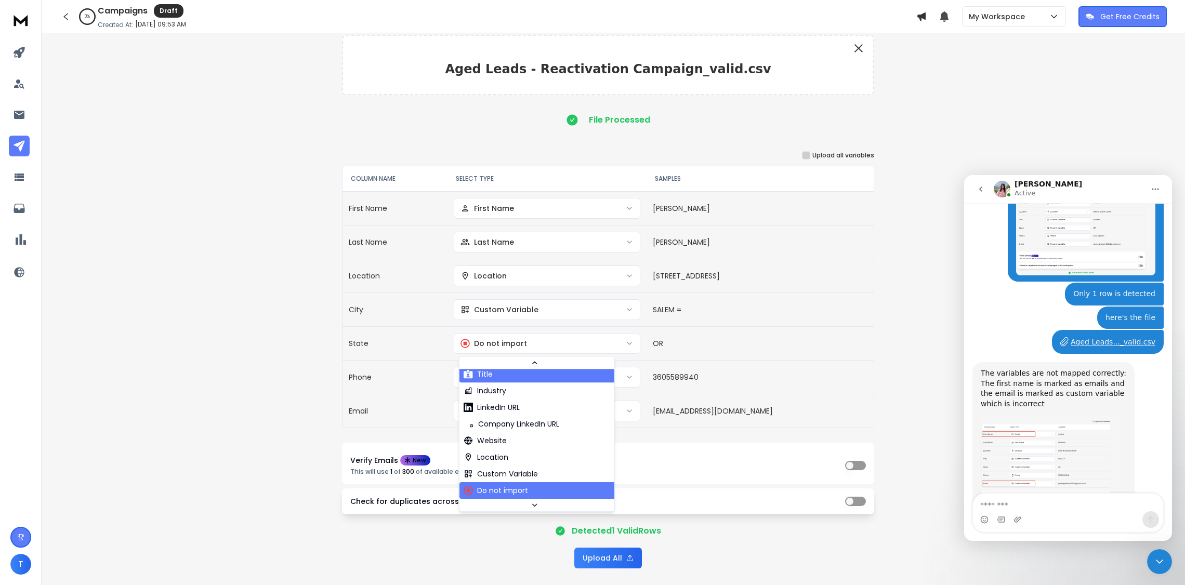
scroll to position [88, 0]
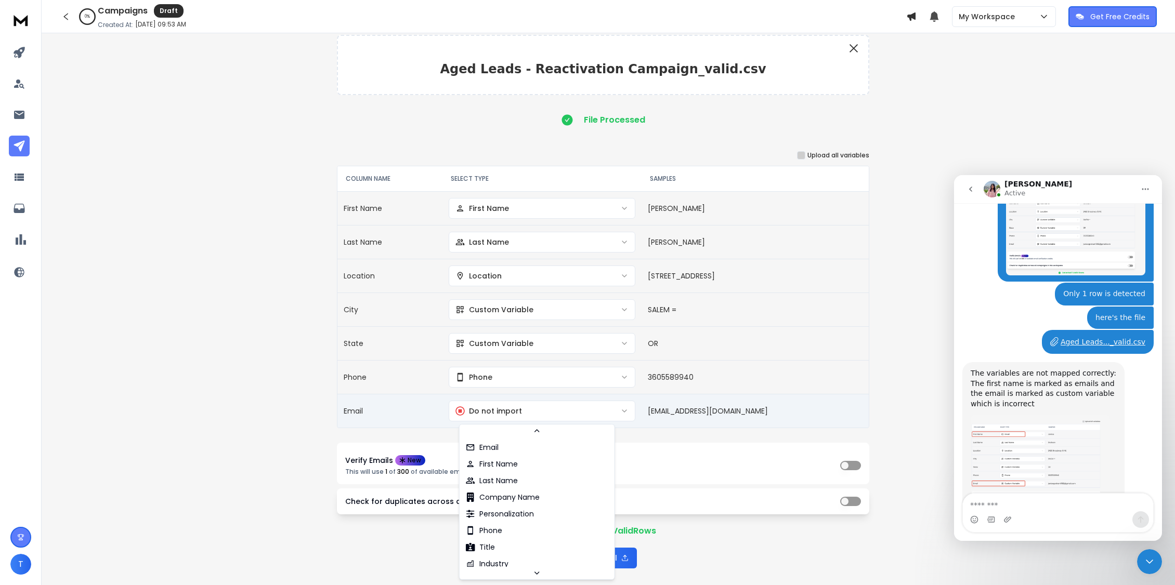
click at [541, 419] on button "Do not import" at bounding box center [542, 411] width 187 height 21
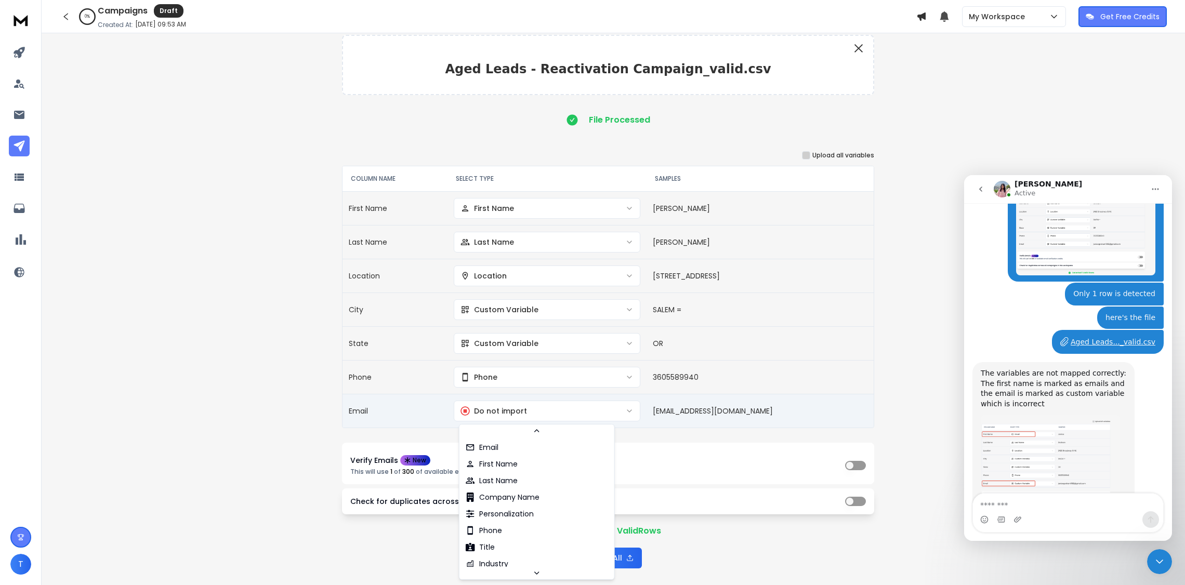
scroll to position [105, 0]
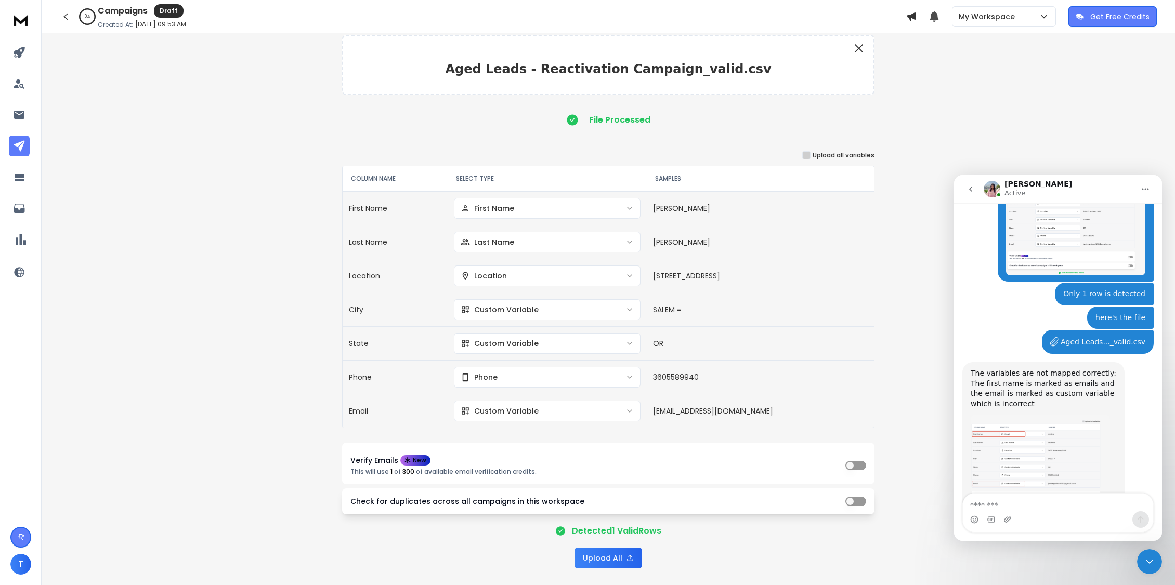
click at [597, 565] on button "Upload All" at bounding box center [609, 558] width 68 height 21
click at [560, 415] on button "Custom Variable" at bounding box center [547, 411] width 187 height 21
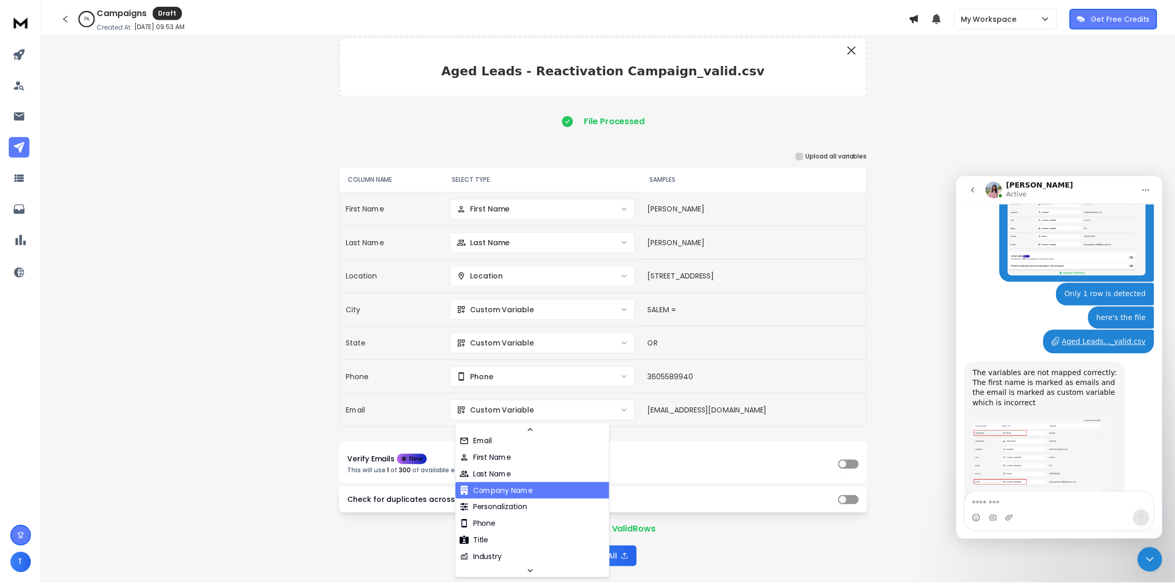
scroll to position [0, 0]
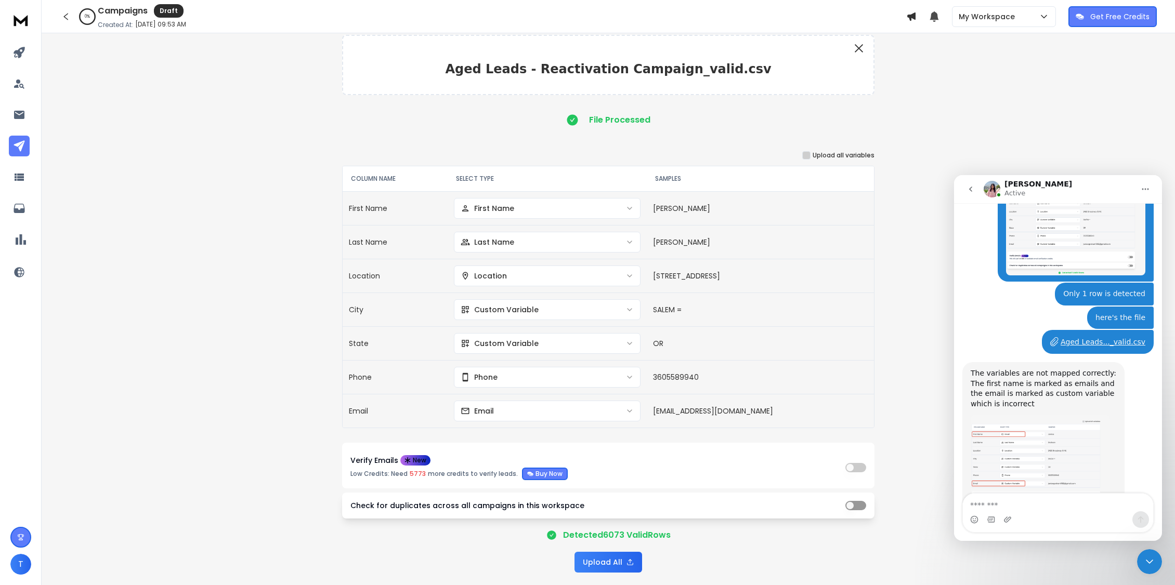
click at [745, 537] on div "Aged Leads - Reactivation Campaign_valid.csv File Processed Upload all variable…" at bounding box center [608, 312] width 532 height 555
click at [596, 563] on button "Upload All" at bounding box center [609, 562] width 68 height 21
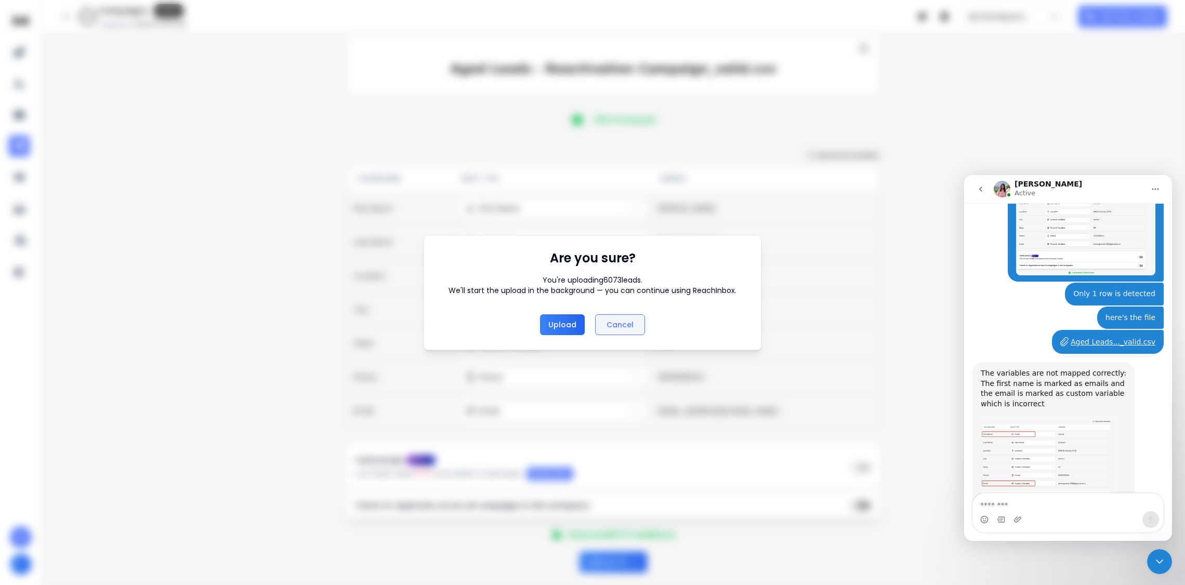
click at [564, 330] on button "Upload" at bounding box center [562, 325] width 45 height 21
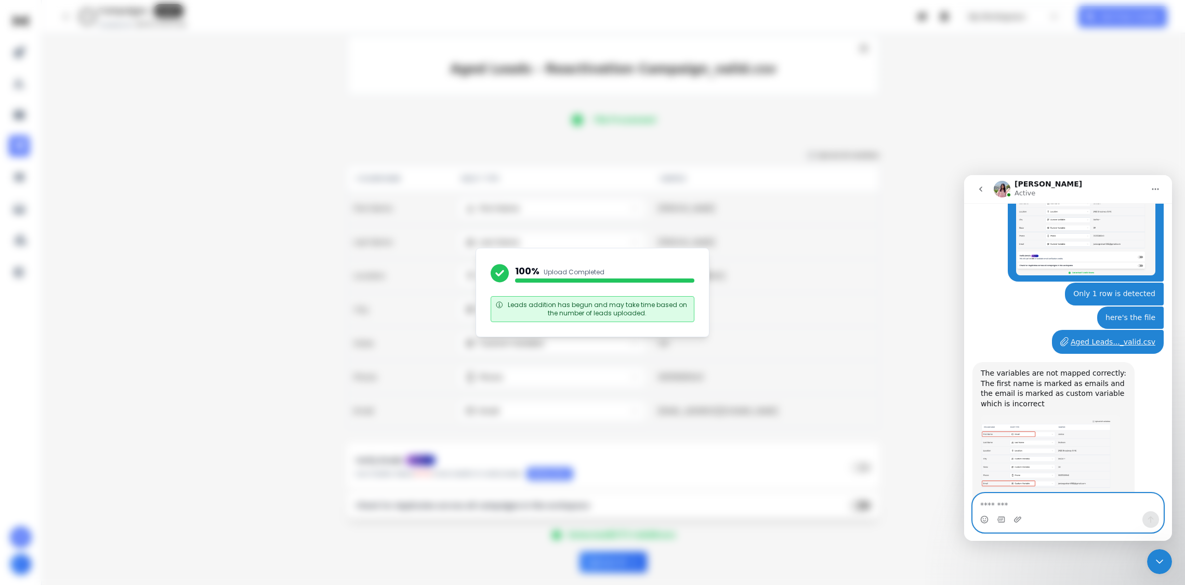
click at [1016, 507] on textarea "Message…" at bounding box center [1068, 503] width 190 height 18
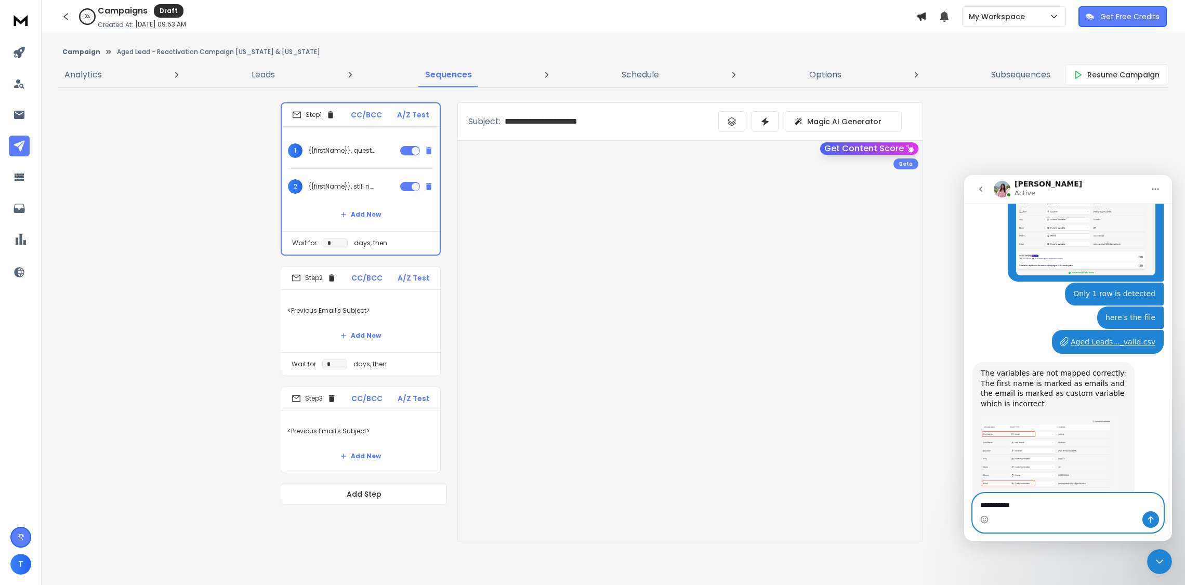
type textarea "**********"
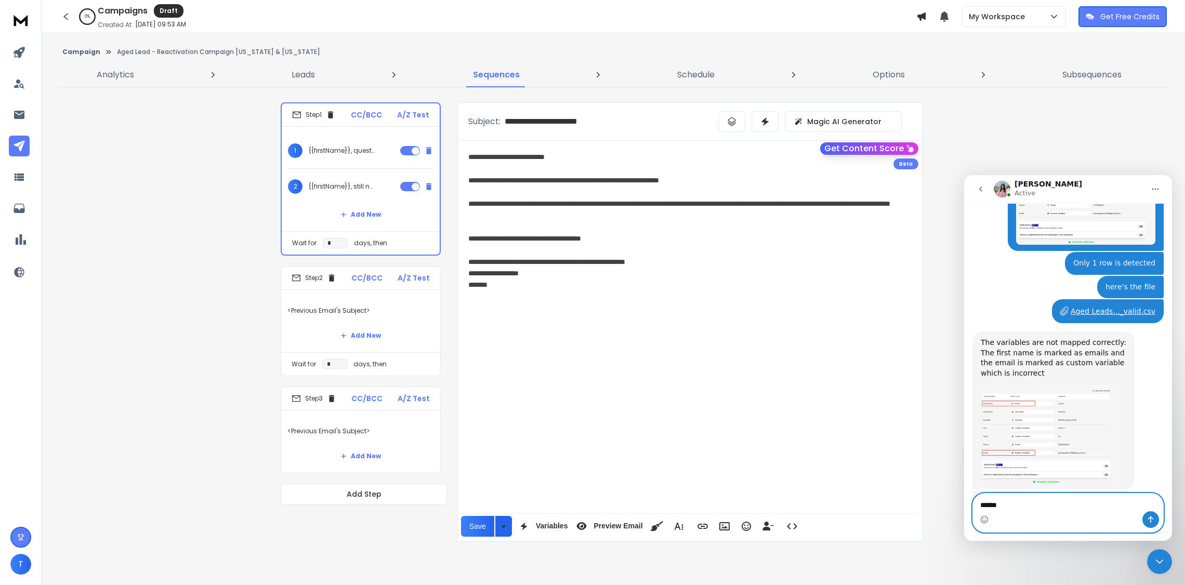
type textarea "*******"
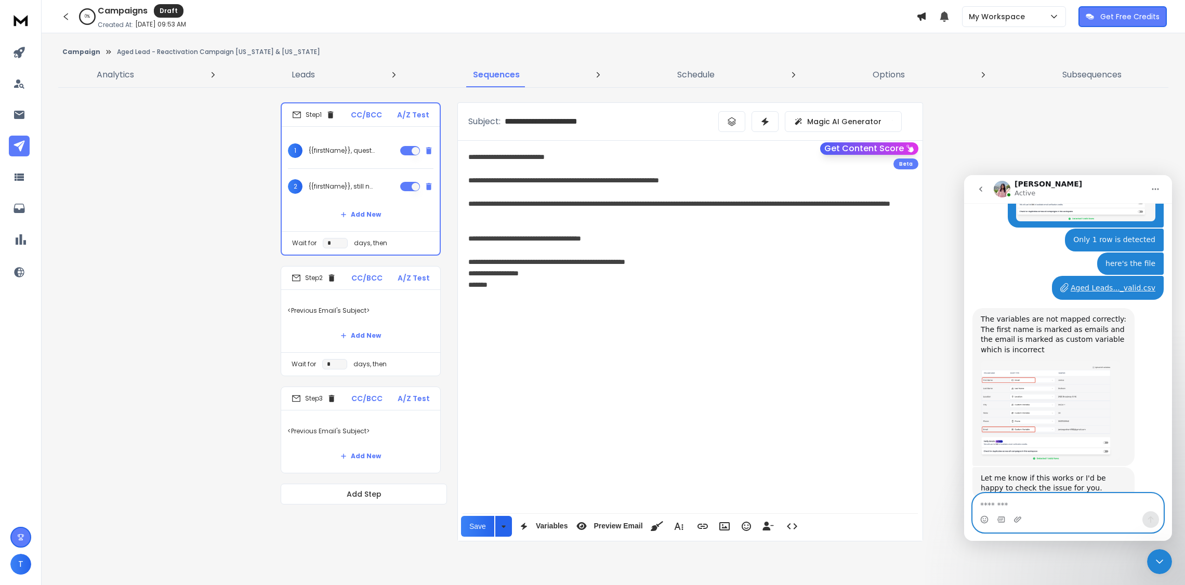
scroll to position [1558, 0]
click at [298, 77] on p "Leads" at bounding box center [303, 75] width 23 height 12
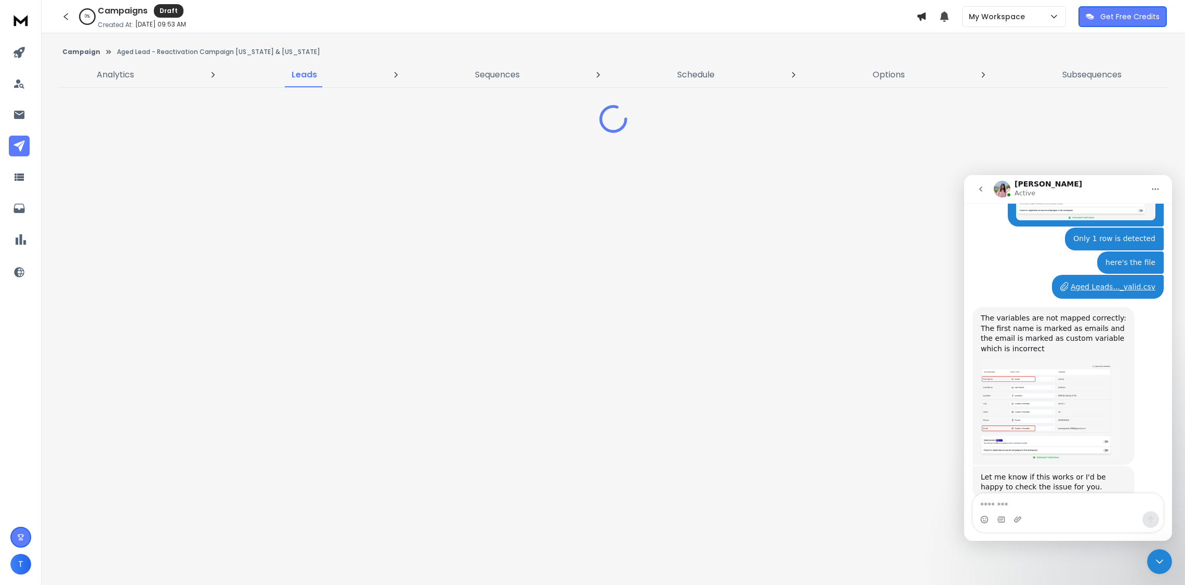
scroll to position [1597, 0]
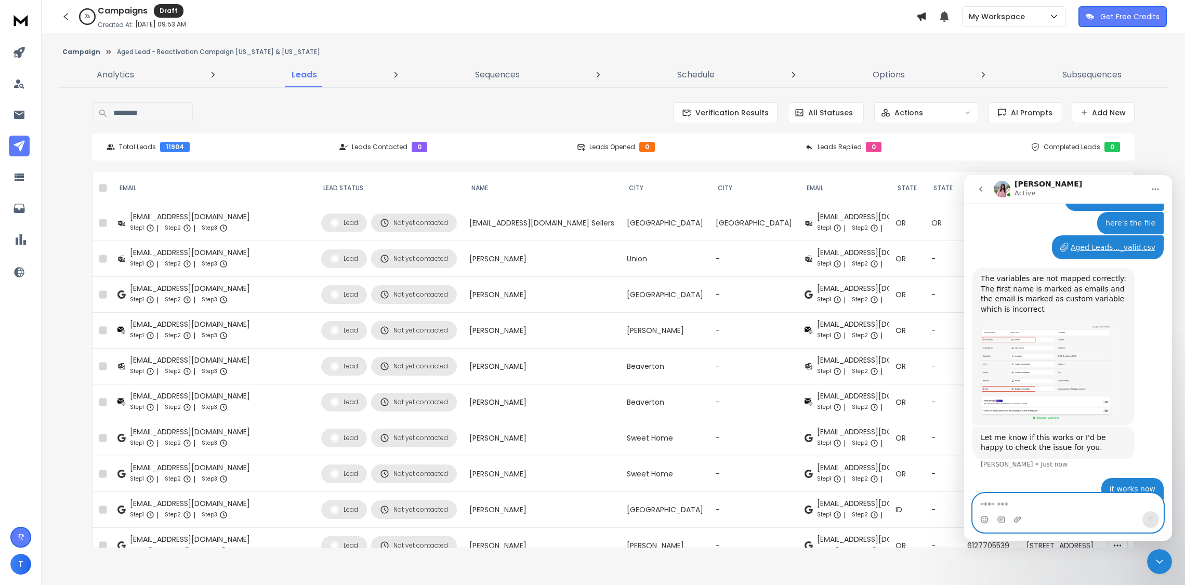
click at [1015, 508] on textarea "Message…" at bounding box center [1068, 503] width 190 height 18
type textarea "*********"
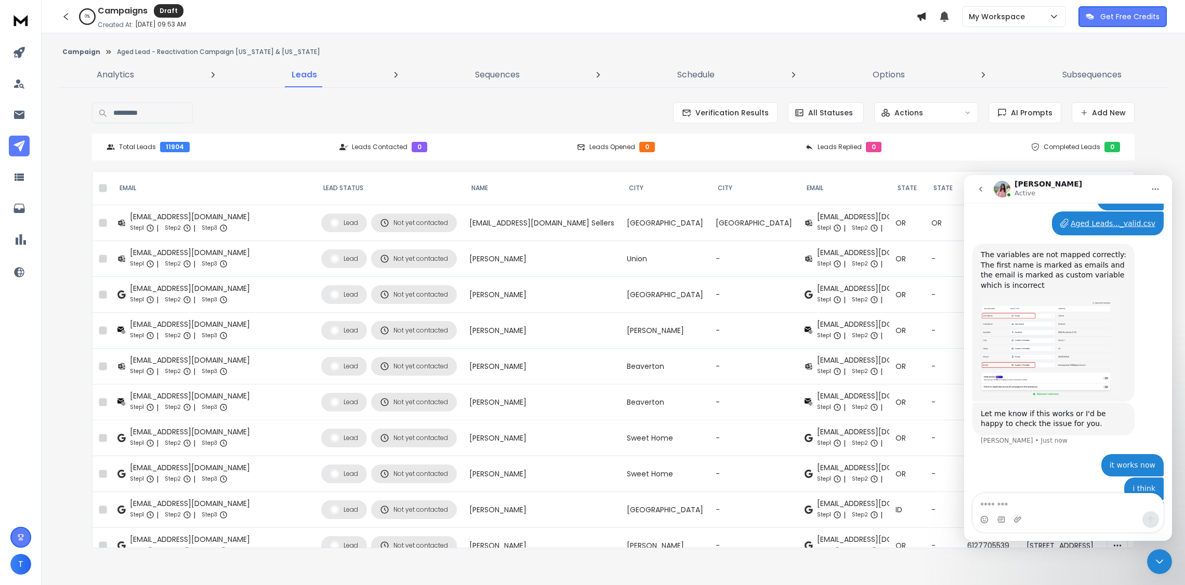
click at [1158, 559] on icon "Close Intercom Messenger" at bounding box center [1160, 562] width 12 height 12
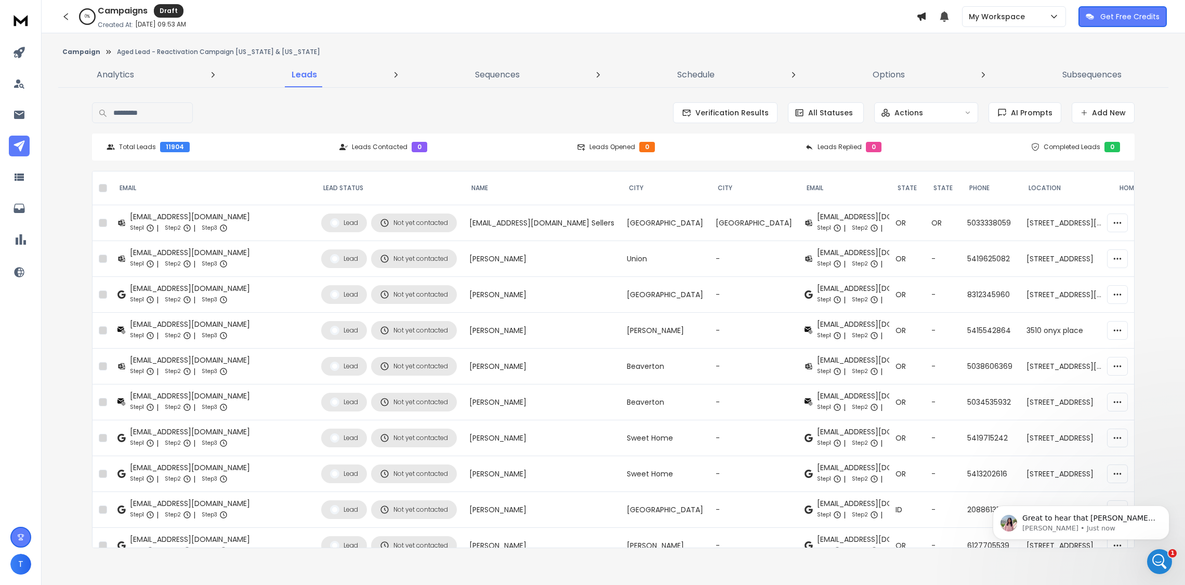
scroll to position [1637, 0]
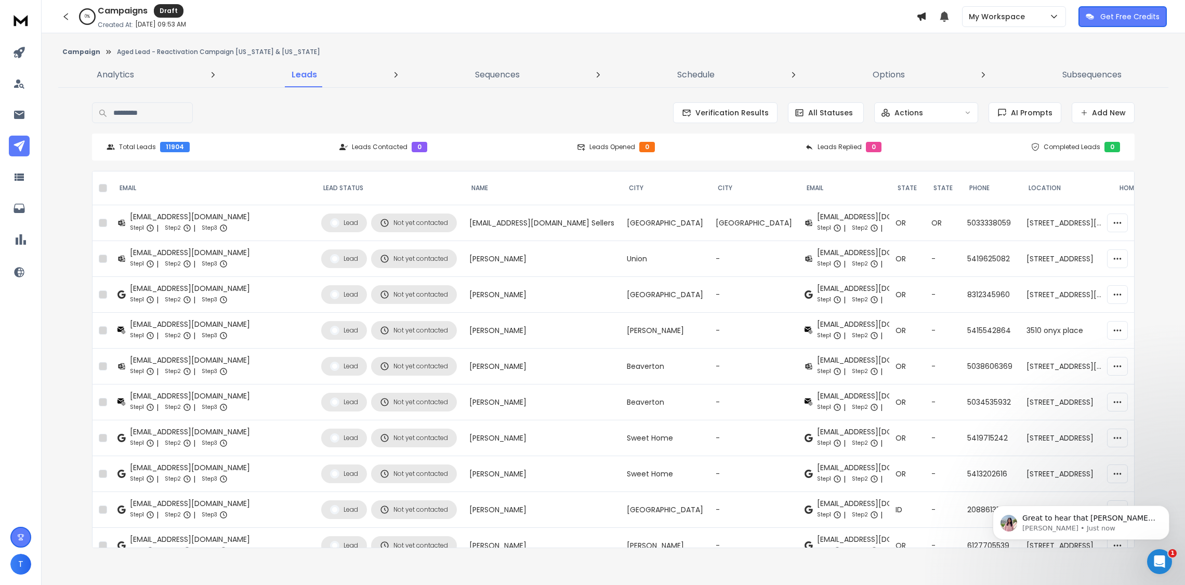
drag, startPoint x: 1151, startPoint y: 563, endPoint x: 592, endPoint y: 572, distance: 558.5
click html
